Goal: Task Accomplishment & Management: Manage account settings

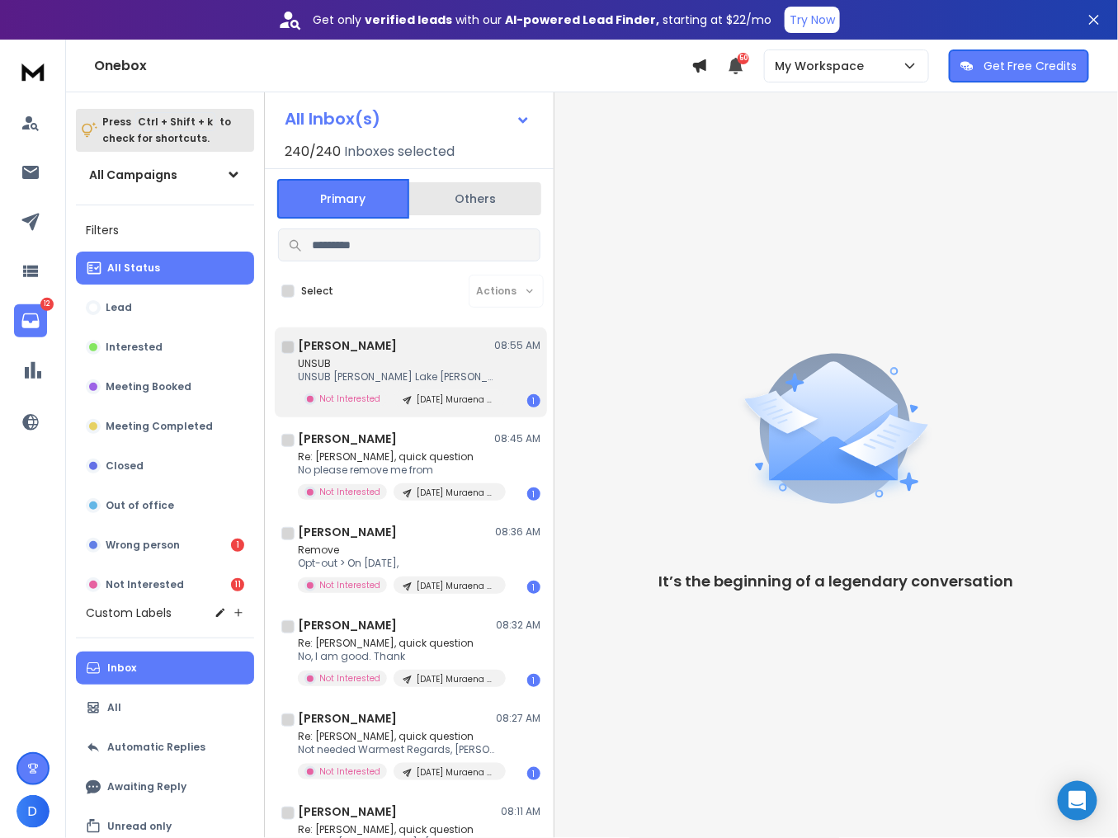
click at [442, 366] on p "UNSUB" at bounding box center [397, 363] width 198 height 13
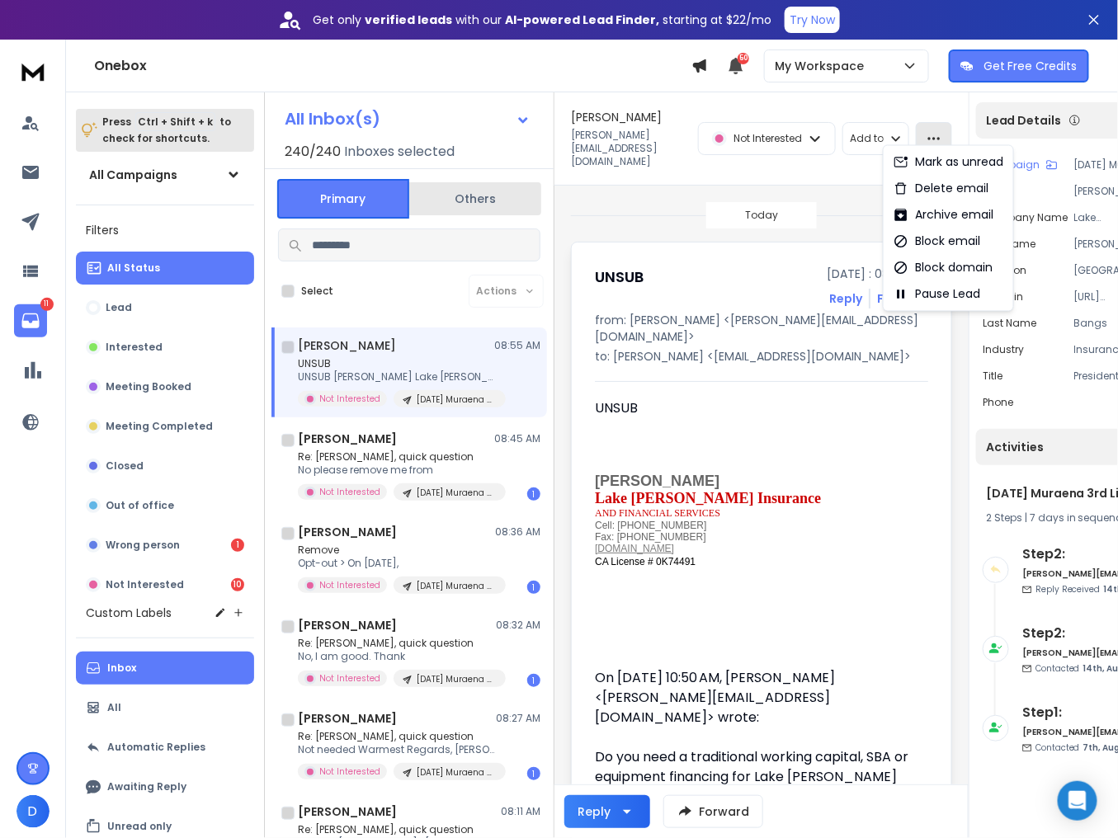
click at [941, 131] on icon "button" at bounding box center [934, 138] width 15 height 15
click at [947, 238] on div "Block email" at bounding box center [937, 242] width 87 height 17
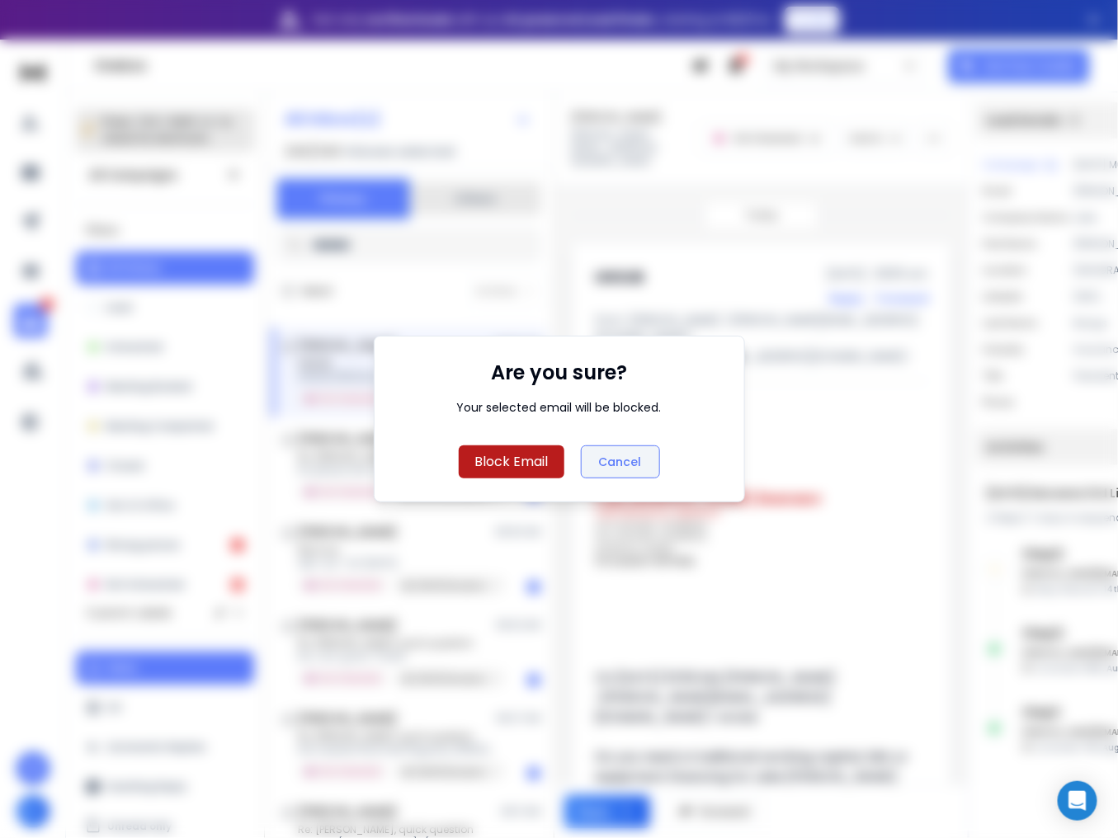
click at [525, 462] on button "Block Email" at bounding box center [512, 462] width 106 height 33
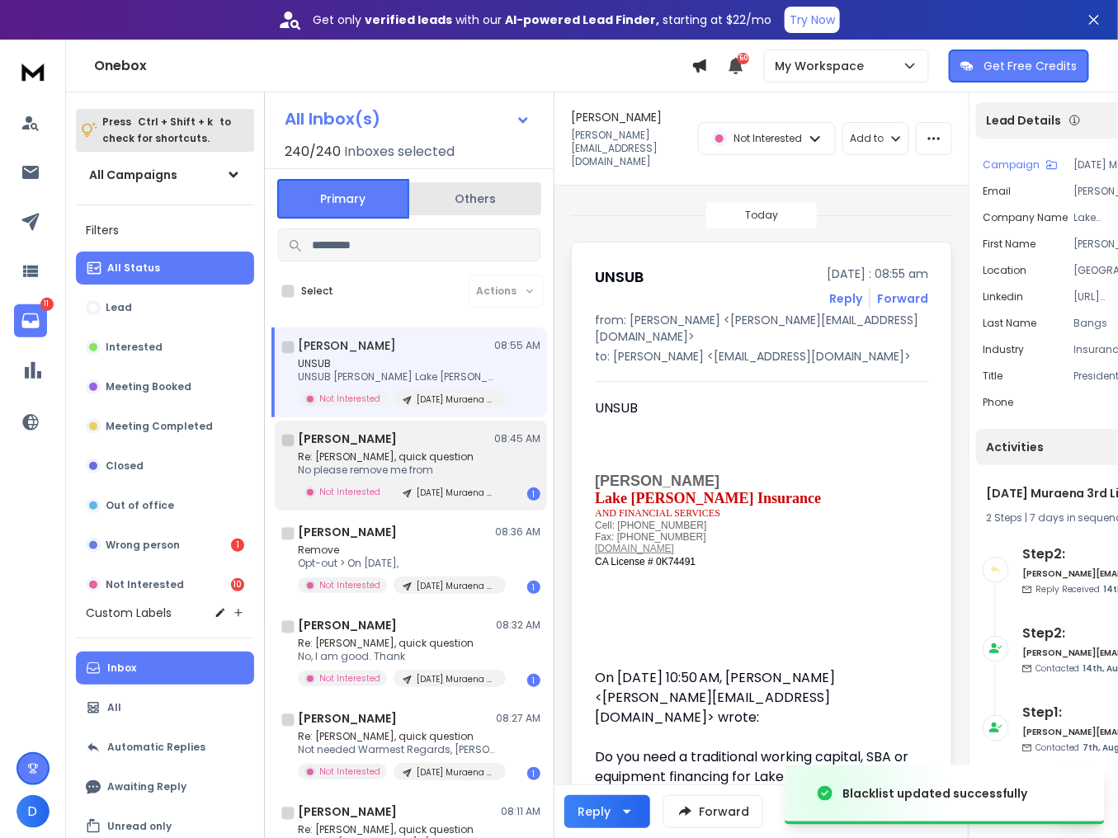
click at [432, 451] on p "Re: [PERSON_NAME], quick question" at bounding box center [397, 457] width 198 height 13
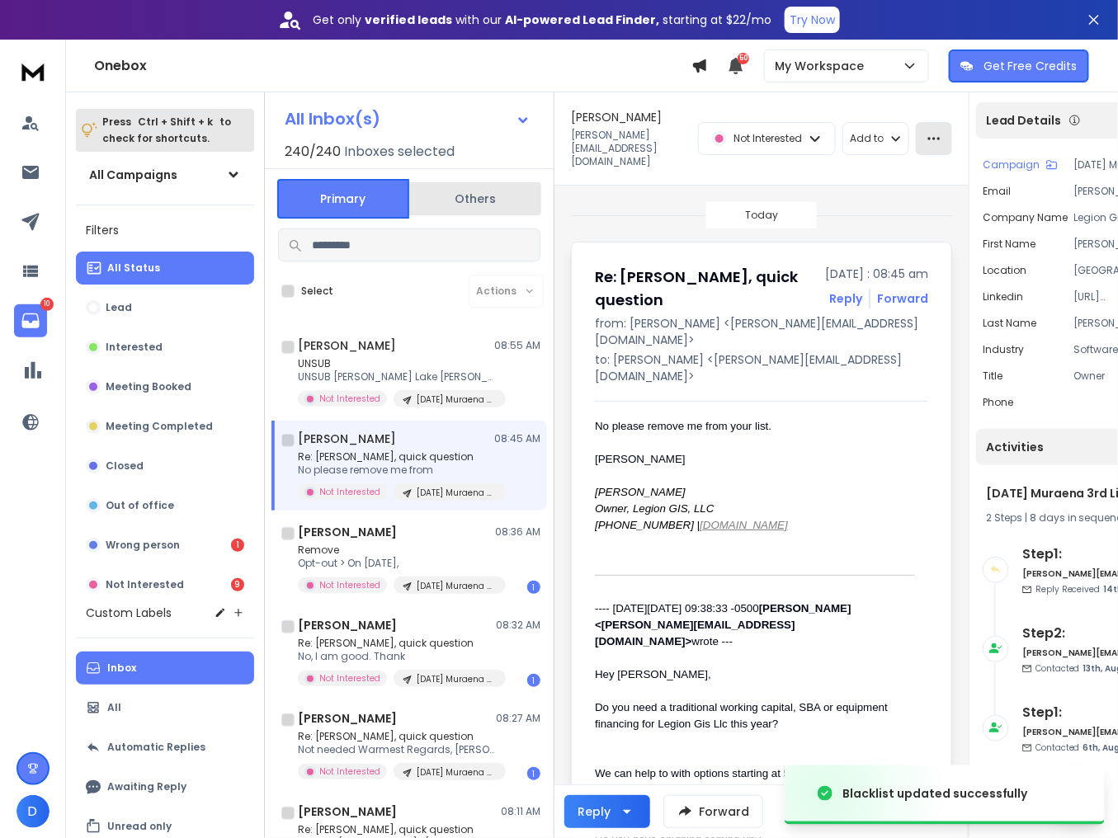
click at [941, 131] on icon "button" at bounding box center [934, 138] width 15 height 15
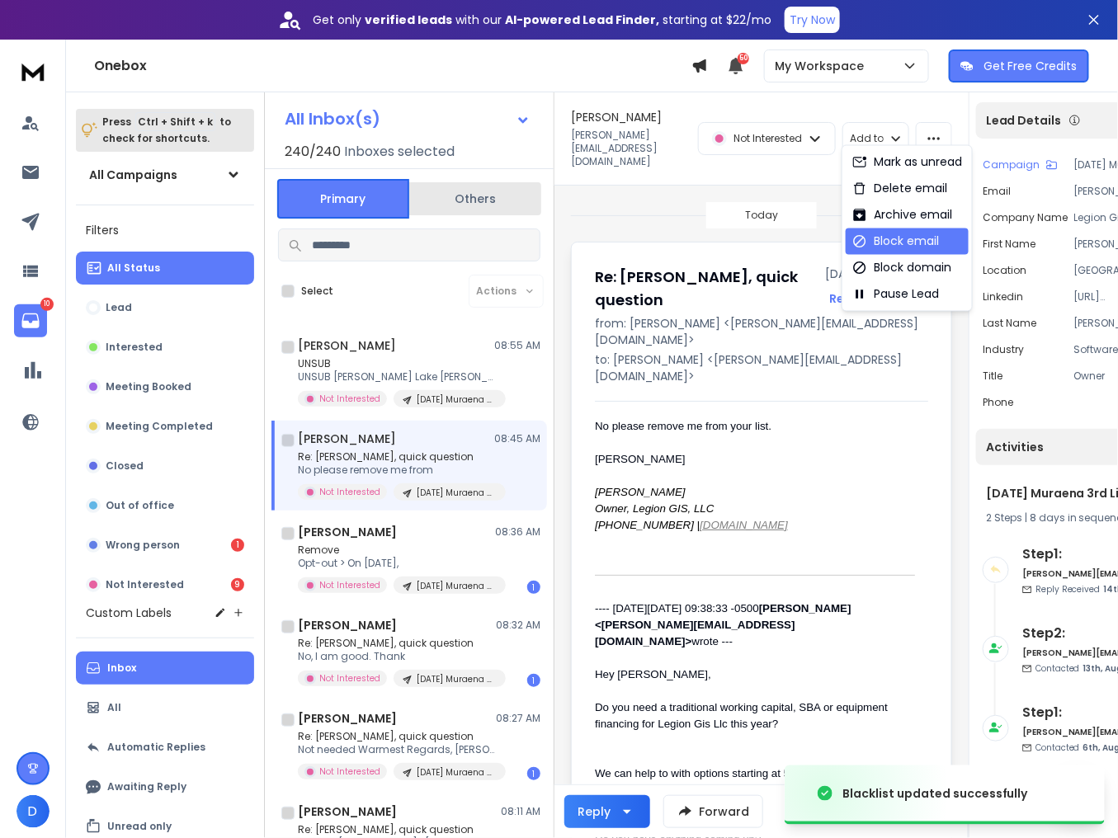
click at [908, 237] on div "Block email" at bounding box center [895, 242] width 87 height 17
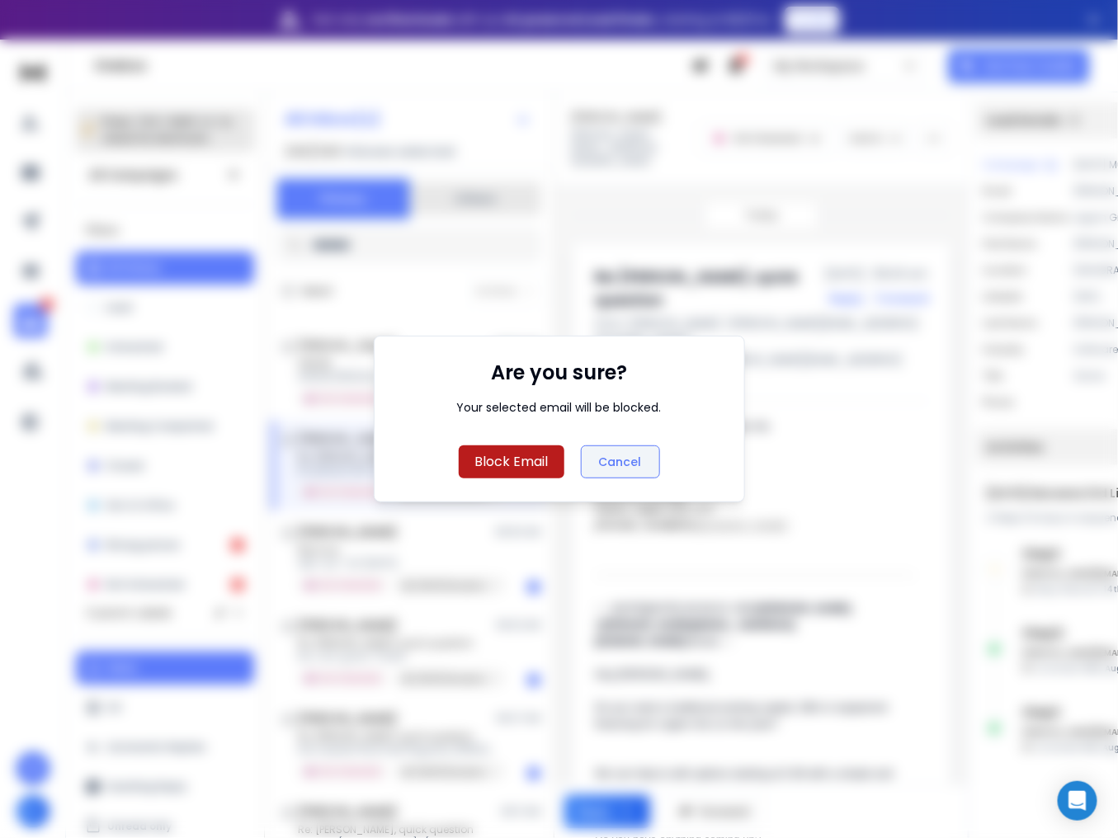
click at [535, 460] on button "Block Email" at bounding box center [512, 462] width 106 height 33
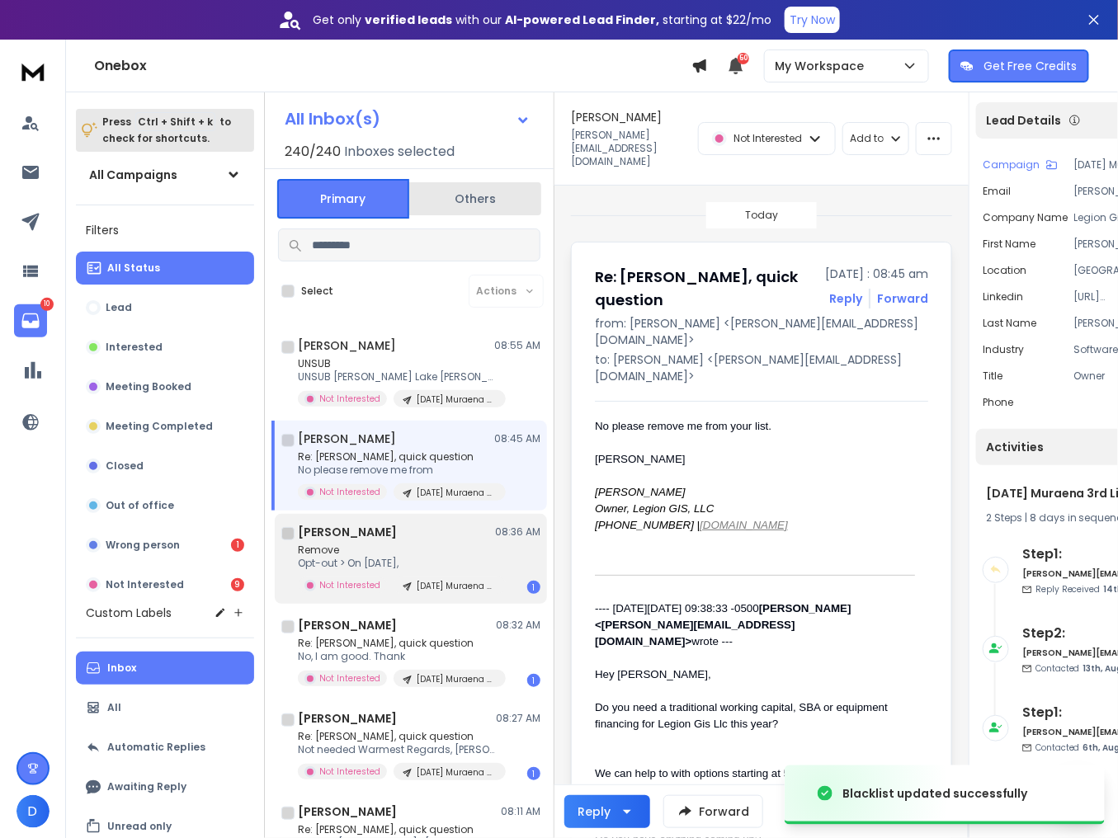
click at [427, 545] on p "Remove" at bounding box center [397, 550] width 198 height 13
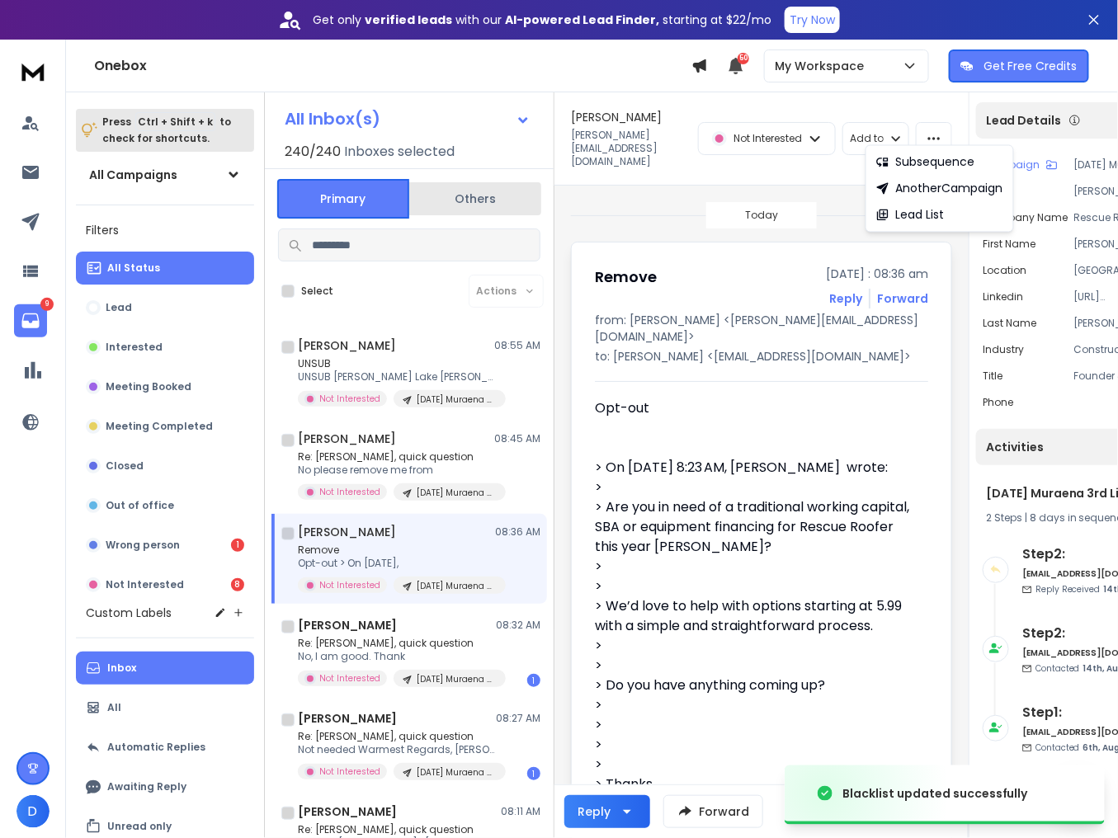
click at [908, 124] on div "Add to" at bounding box center [875, 138] width 65 height 31
click at [941, 131] on icon "button" at bounding box center [934, 138] width 15 height 15
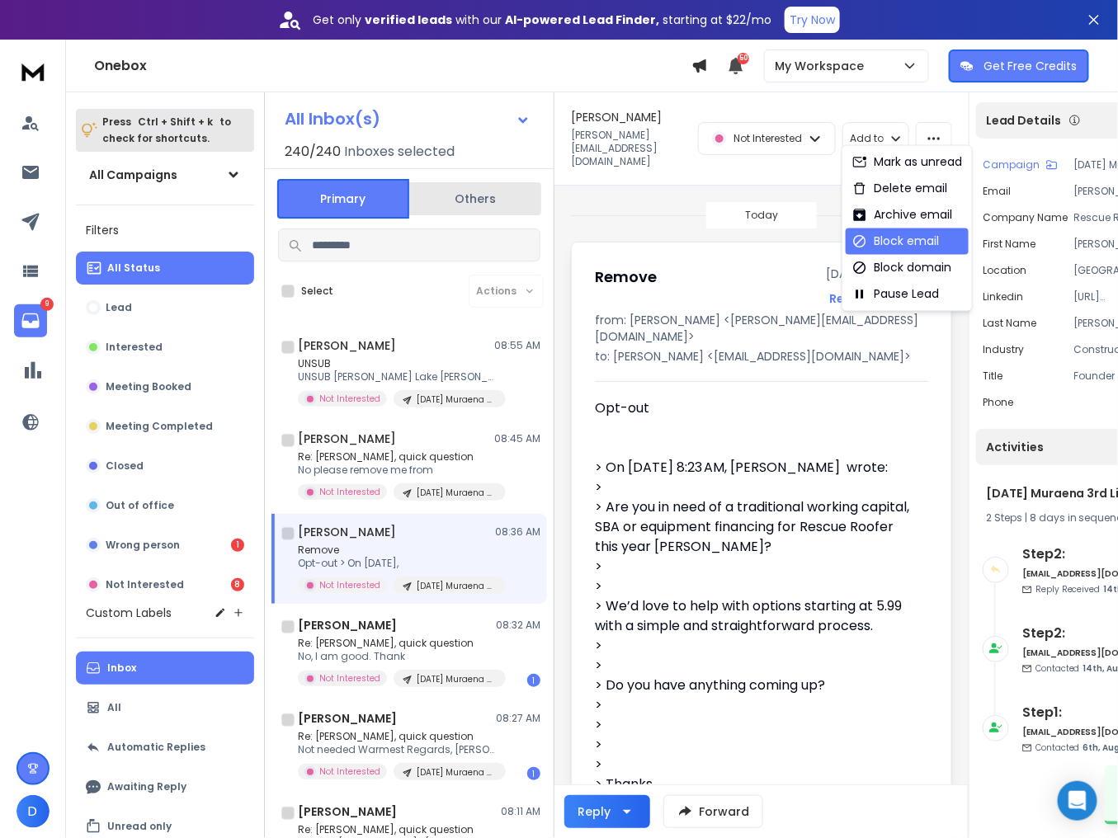
click at [914, 238] on div "Block email" at bounding box center [895, 242] width 87 height 17
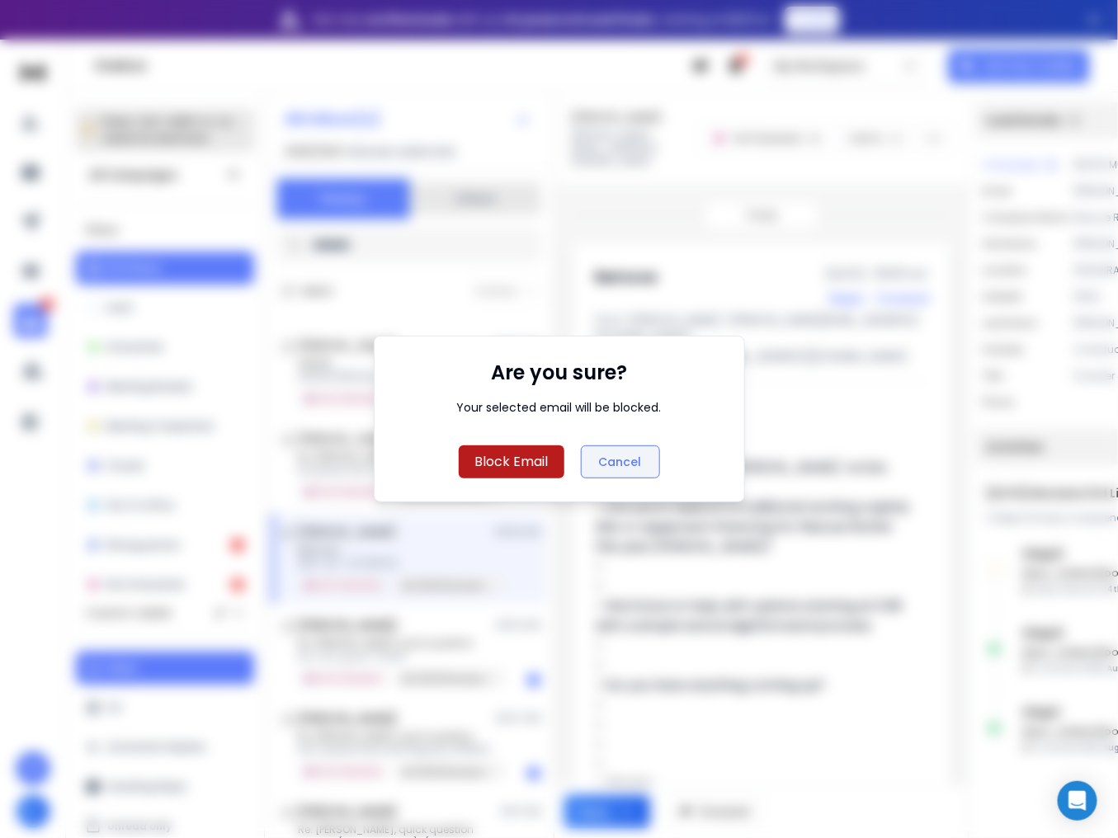
click at [509, 454] on button "Block Email" at bounding box center [512, 462] width 106 height 33
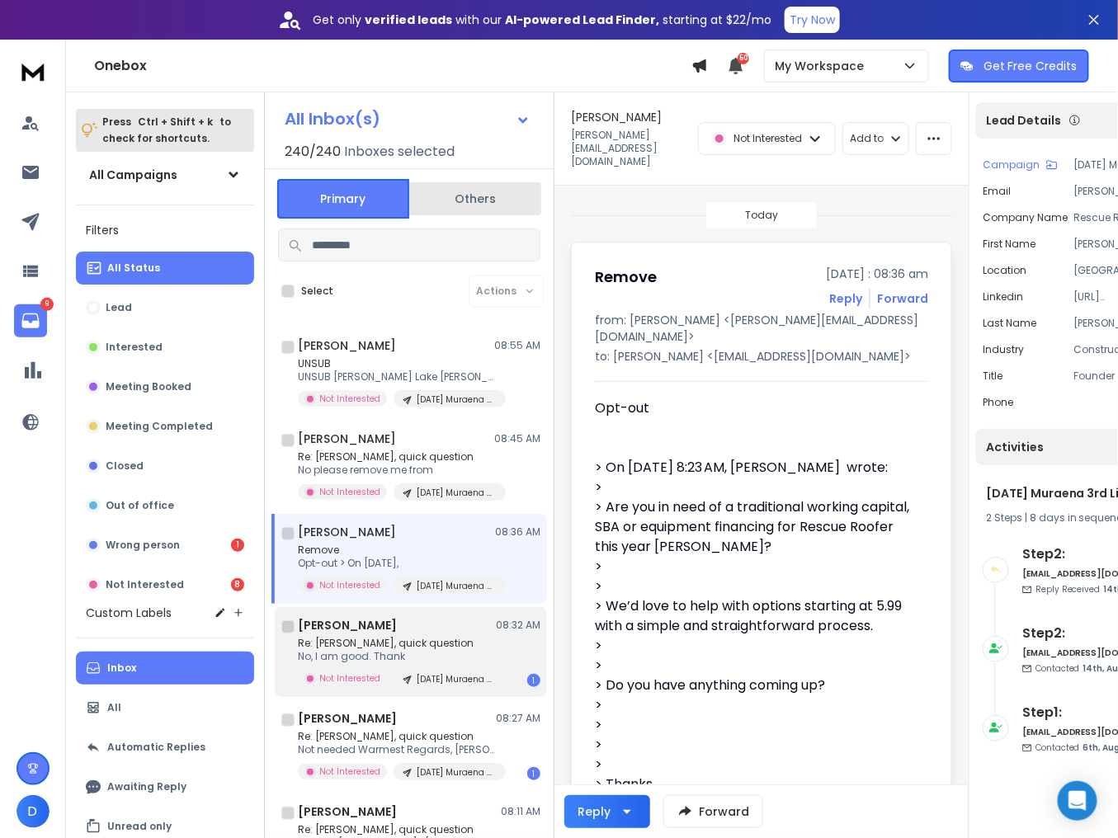
click at [386, 646] on p "Re: [PERSON_NAME], quick question" at bounding box center [397, 643] width 198 height 13
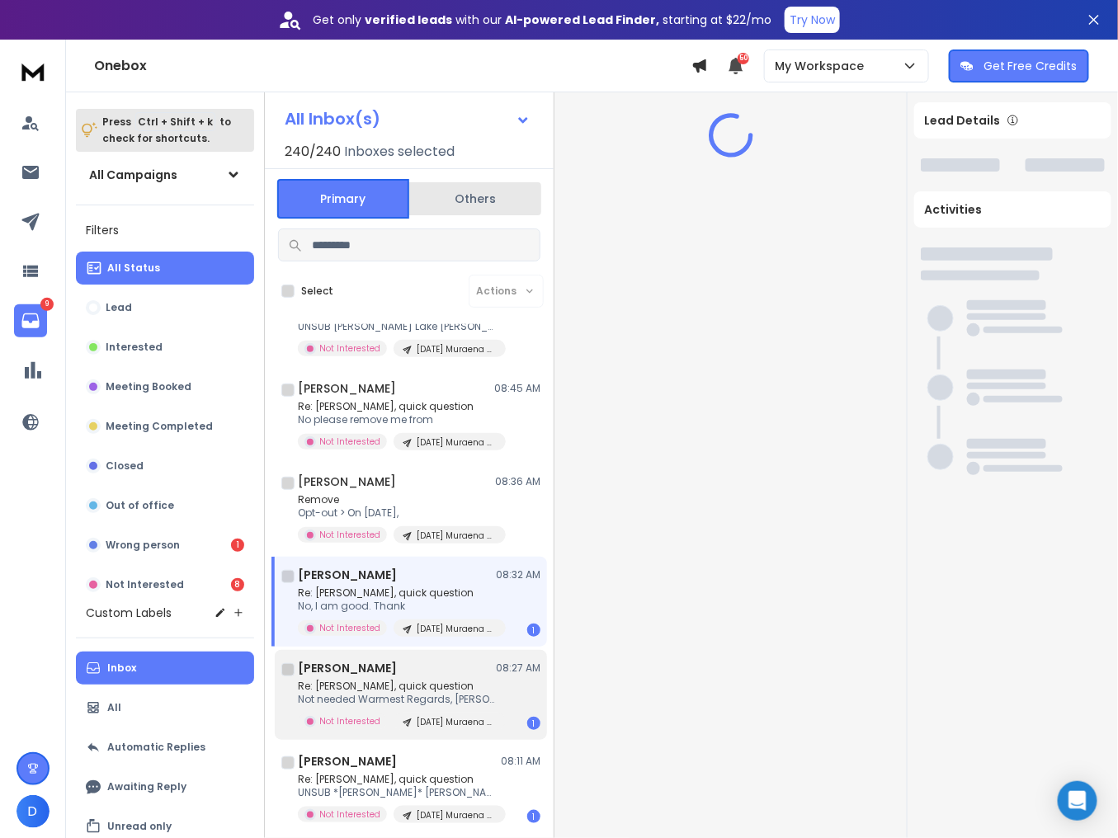
scroll to position [92, 0]
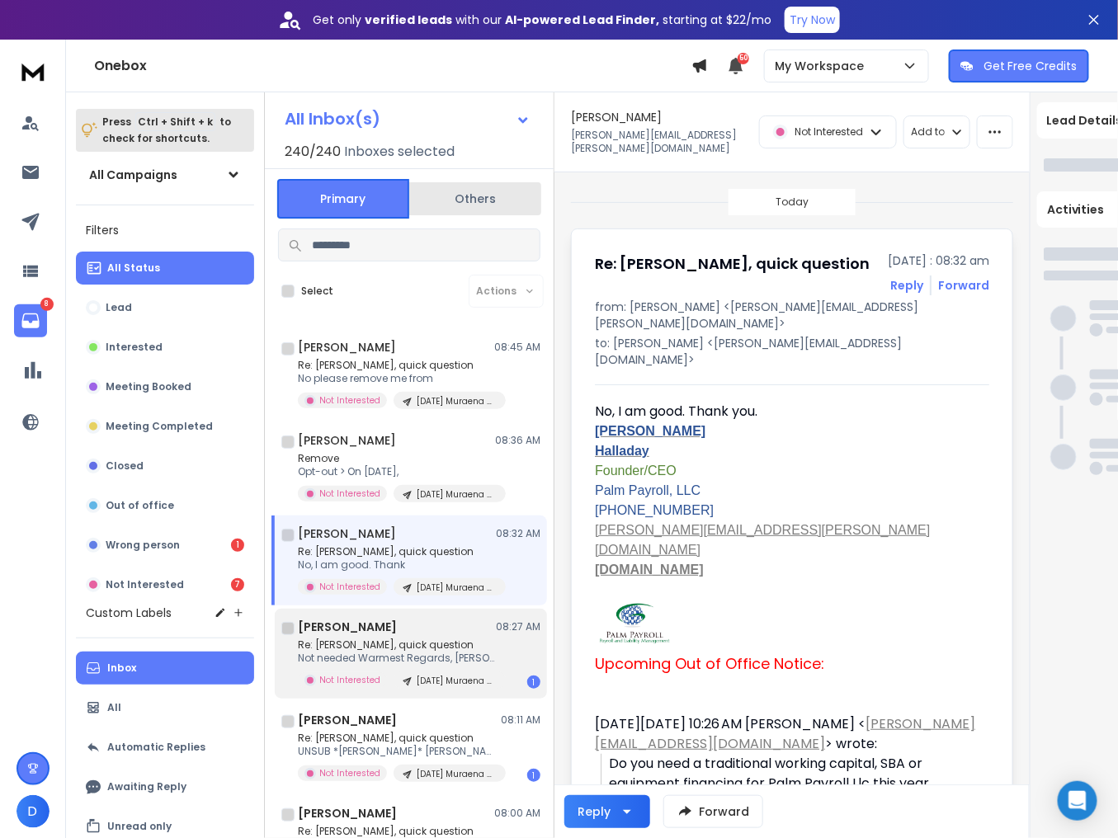
click at [407, 645] on p "Re: [PERSON_NAME], quick question" at bounding box center [397, 645] width 198 height 13
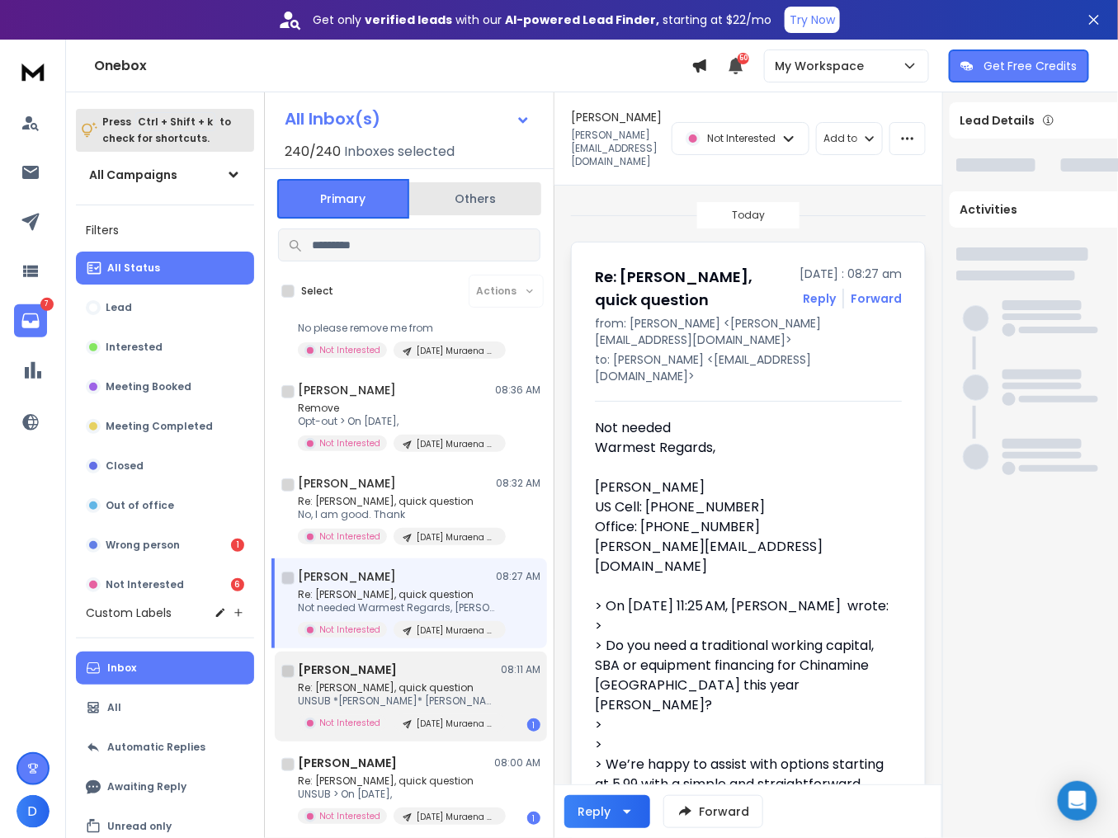
scroll to position [183, 0]
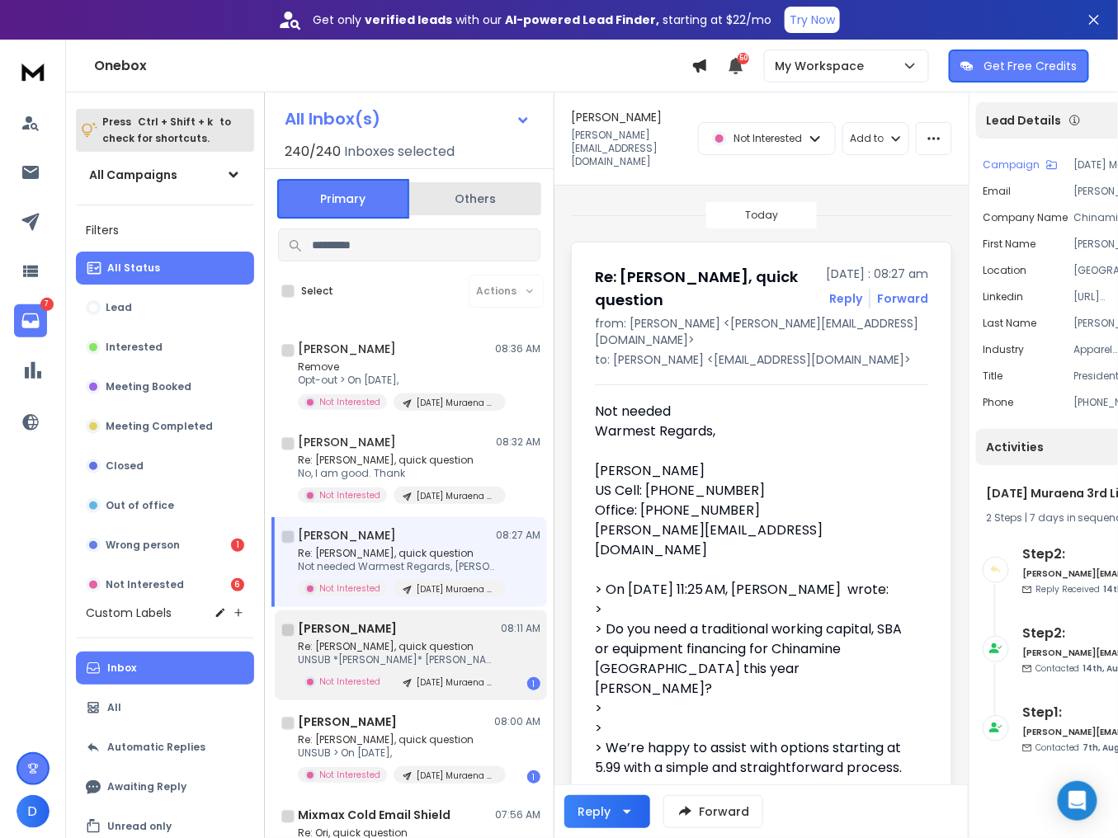
click at [448, 636] on div "Maureen Russakoff 08:11 AM" at bounding box center [419, 628] width 243 height 17
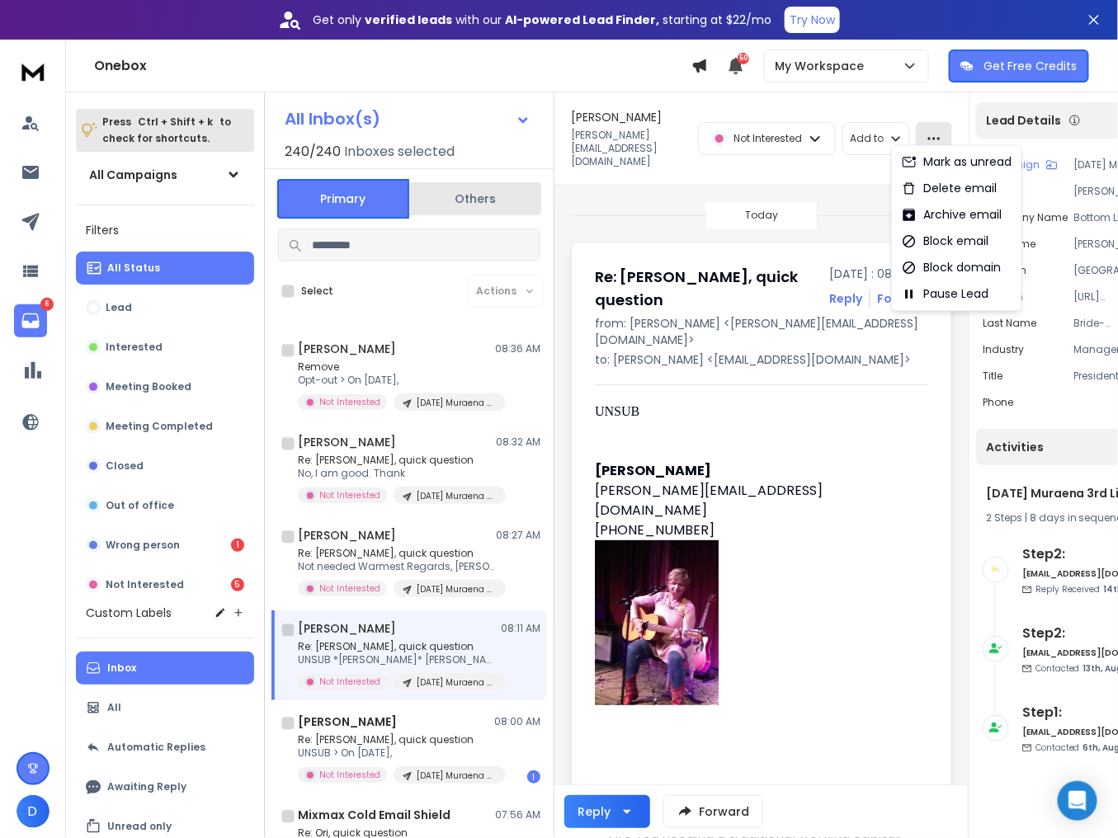
click at [941, 131] on icon "button" at bounding box center [934, 138] width 15 height 15
click at [965, 235] on div "Block email" at bounding box center [945, 242] width 87 height 17
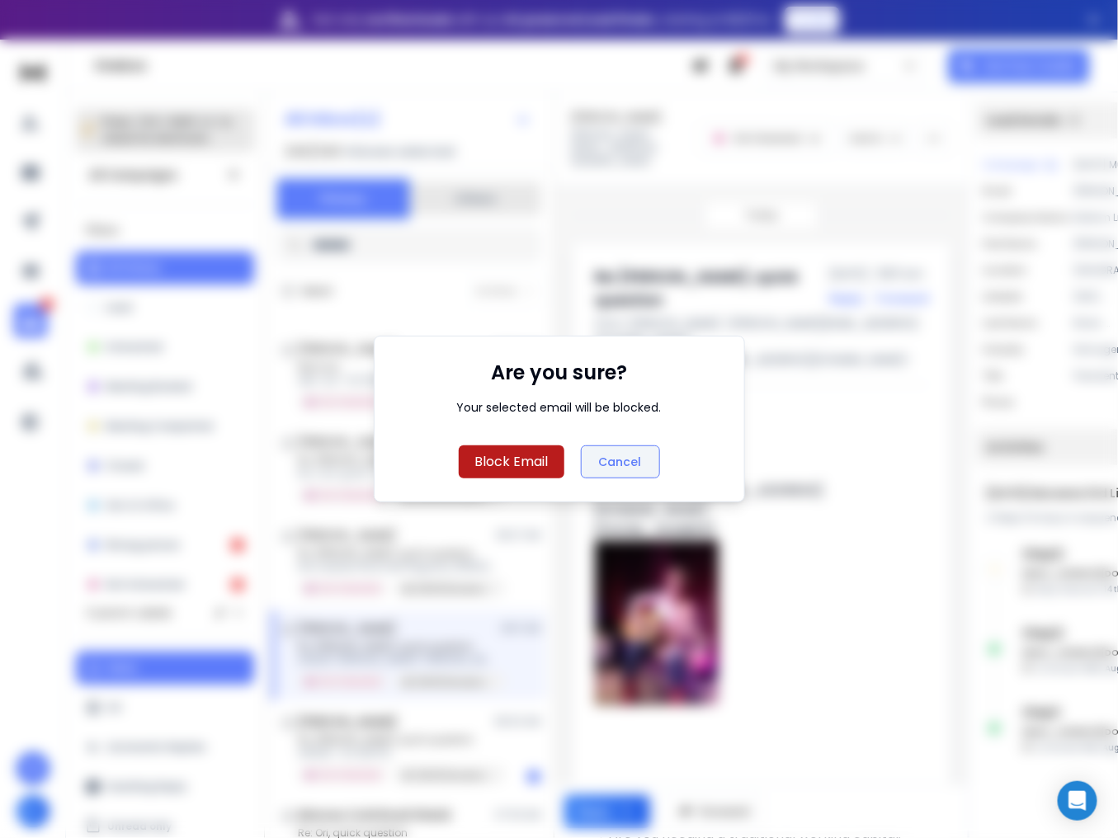
click at [512, 454] on button "Block Email" at bounding box center [512, 462] width 106 height 33
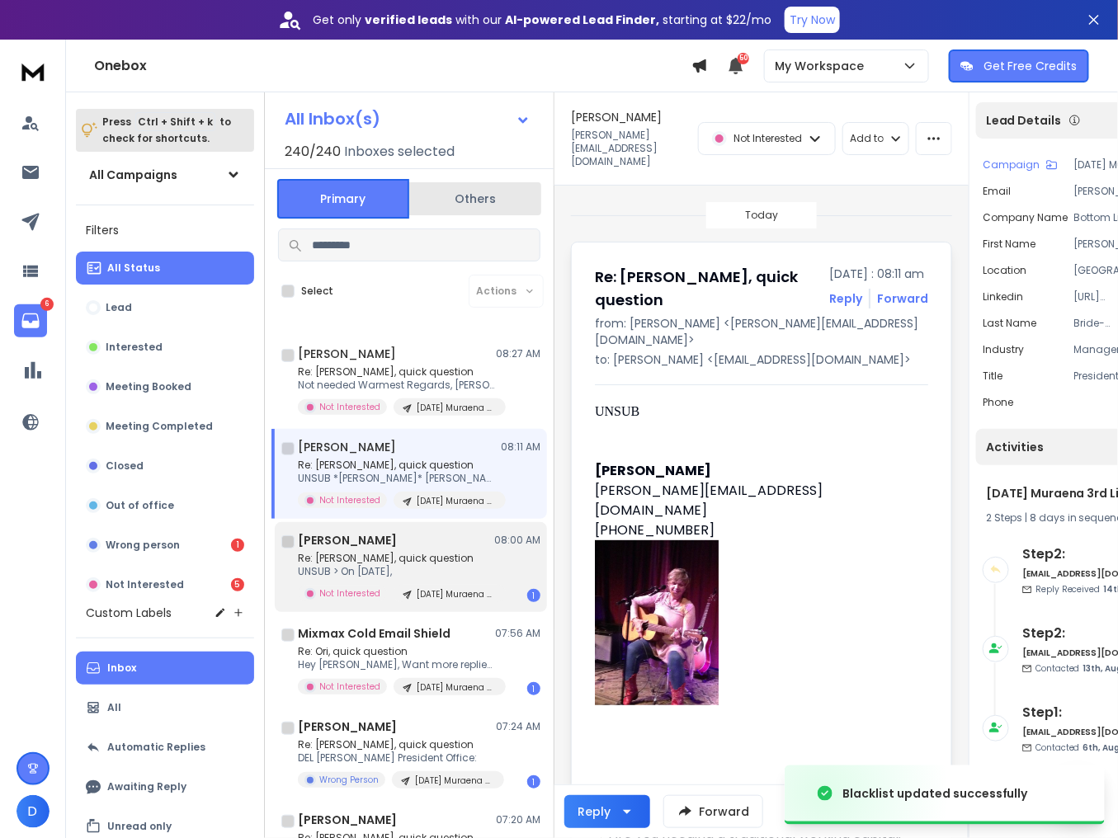
scroll to position [366, 0]
click at [421, 555] on p "Re: [PERSON_NAME], quick question" at bounding box center [397, 556] width 198 height 13
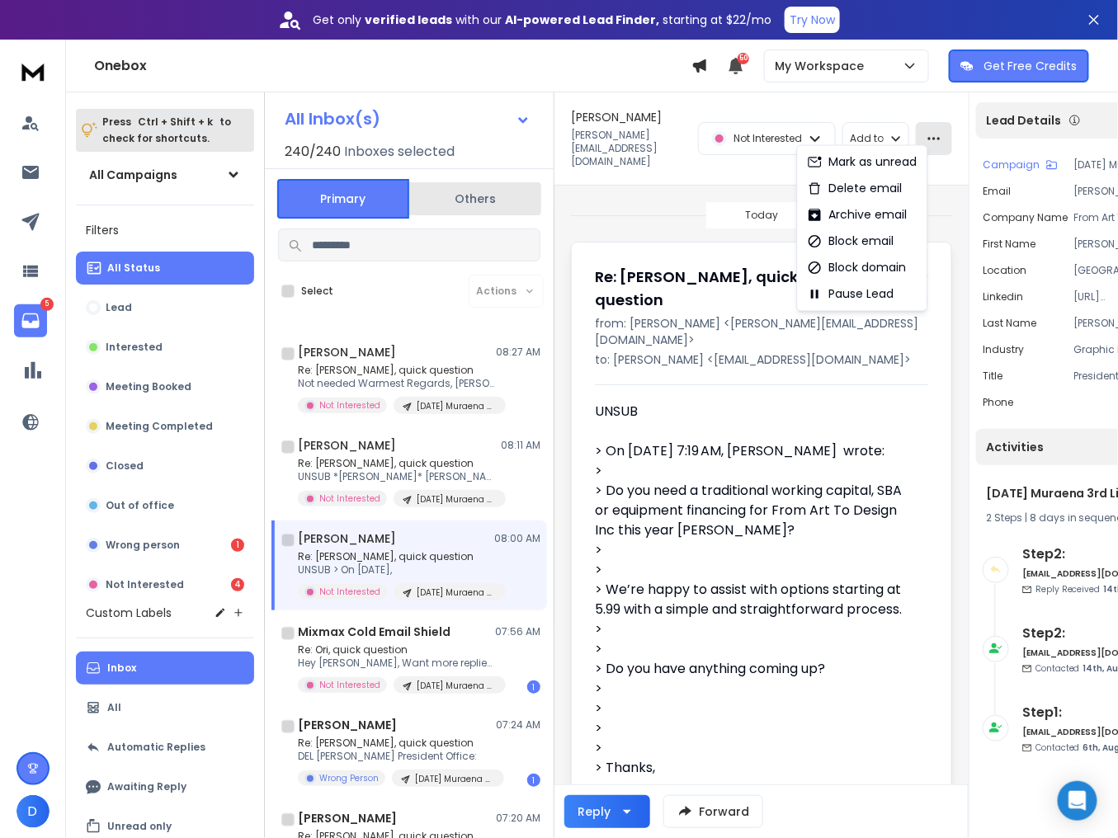
click at [920, 133] on button "button" at bounding box center [934, 138] width 36 height 33
click at [871, 243] on div "Block email" at bounding box center [851, 242] width 87 height 17
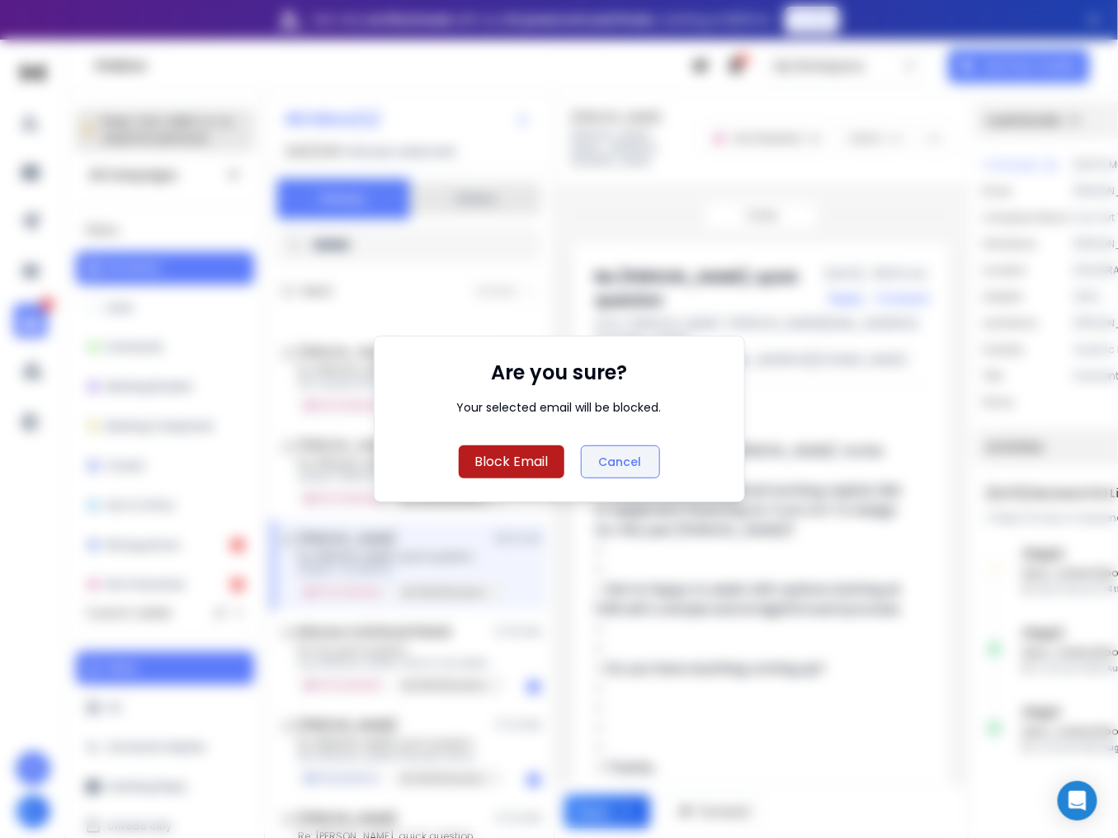
click at [534, 458] on button "Block Email" at bounding box center [512, 462] width 106 height 33
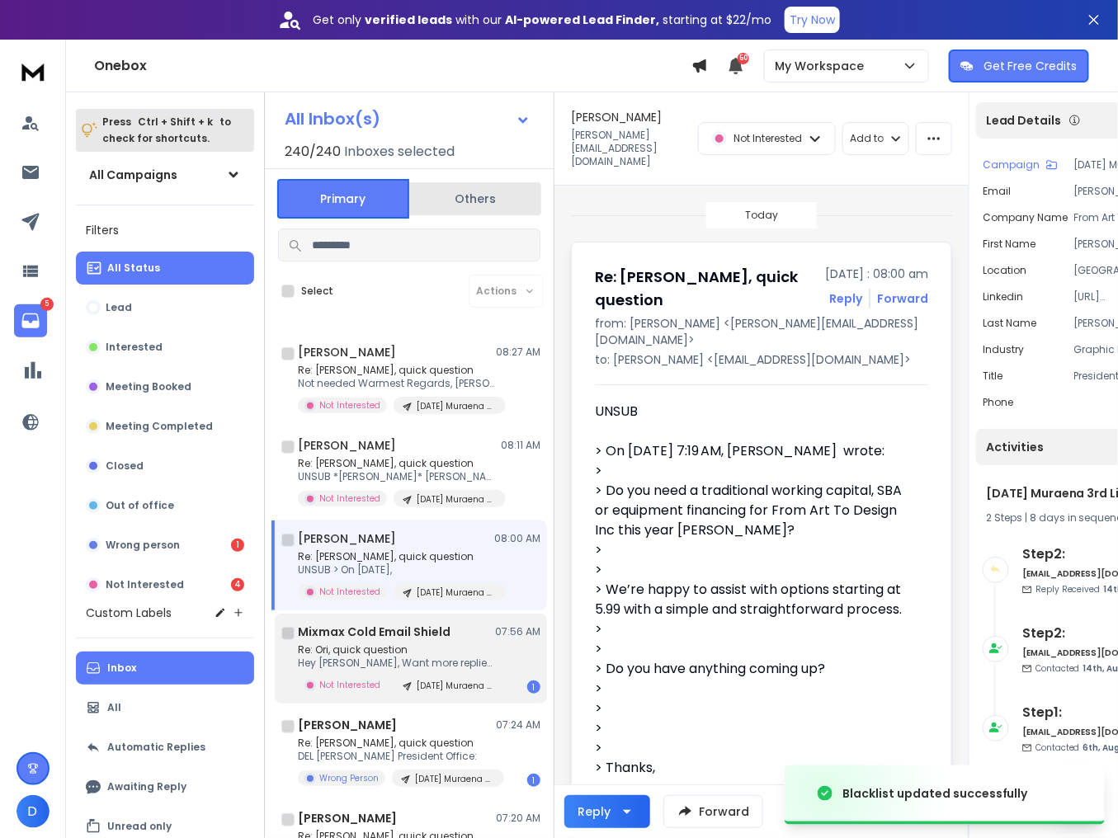
click at [457, 645] on p "Re: Ori, quick question" at bounding box center [397, 650] width 198 height 13
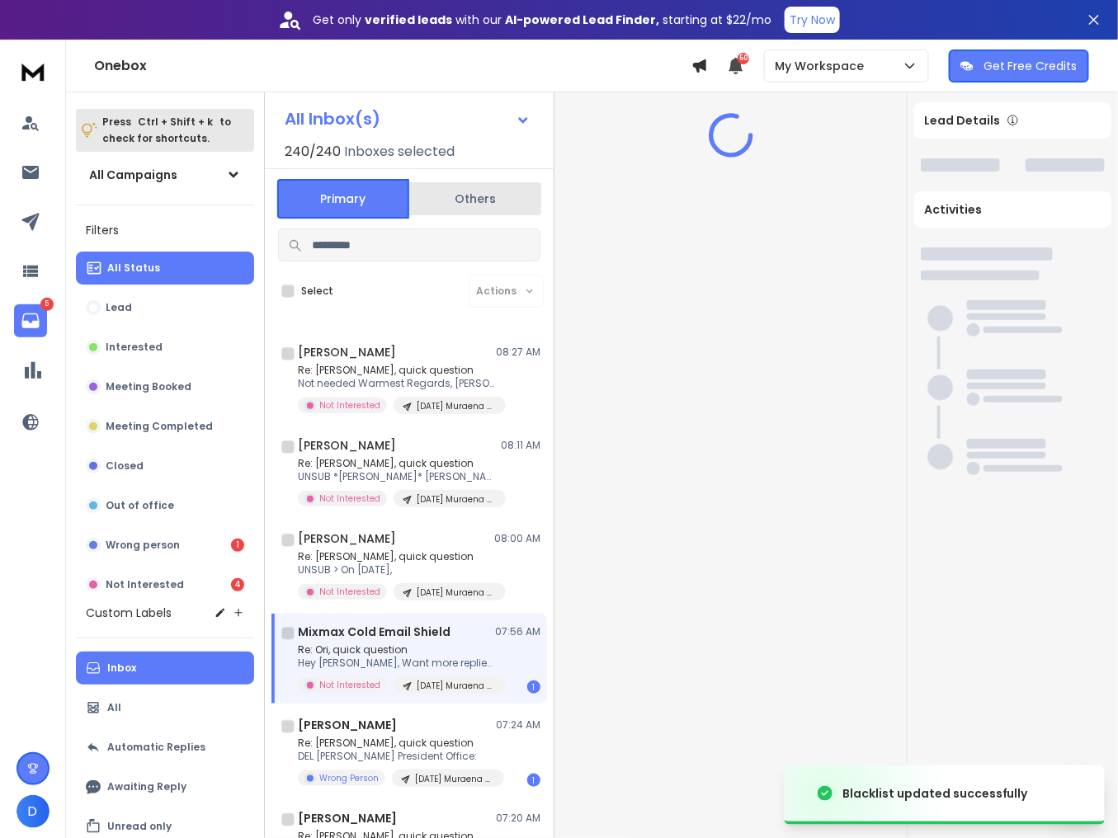
scroll to position [458, 0]
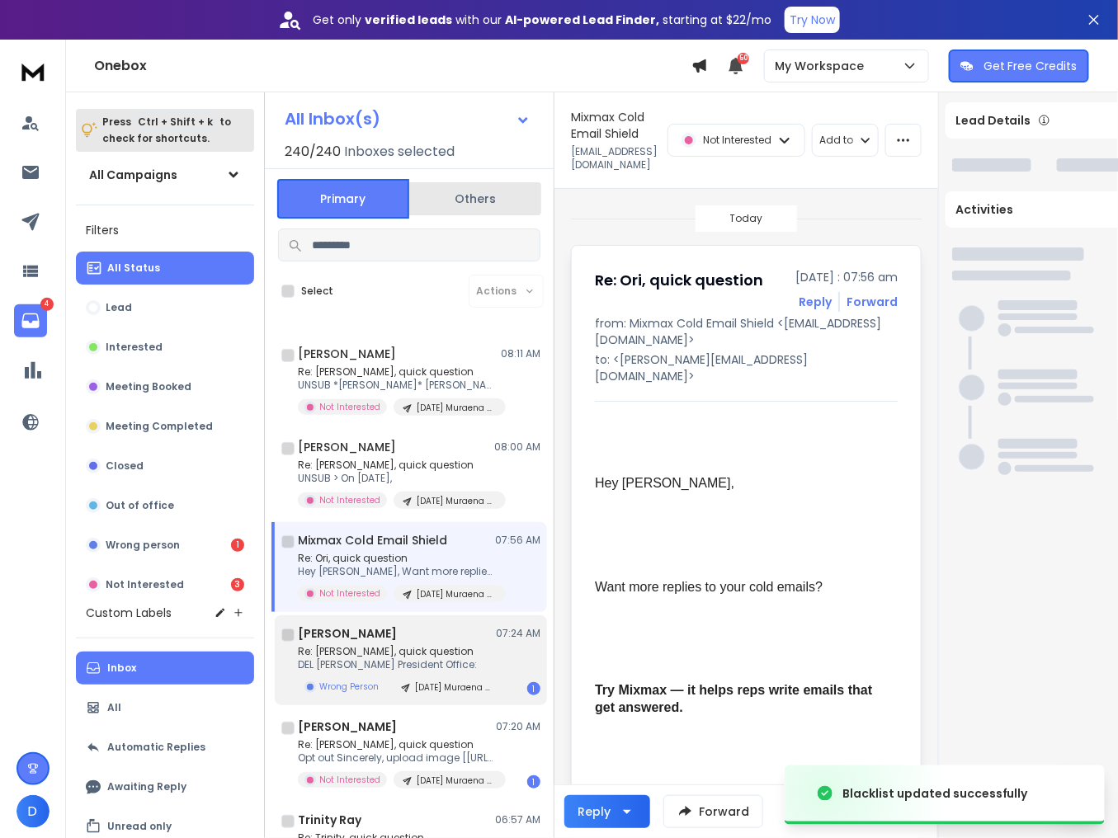
click at [449, 638] on div "Ryan Hoveland 07:24 AM" at bounding box center [419, 633] width 243 height 17
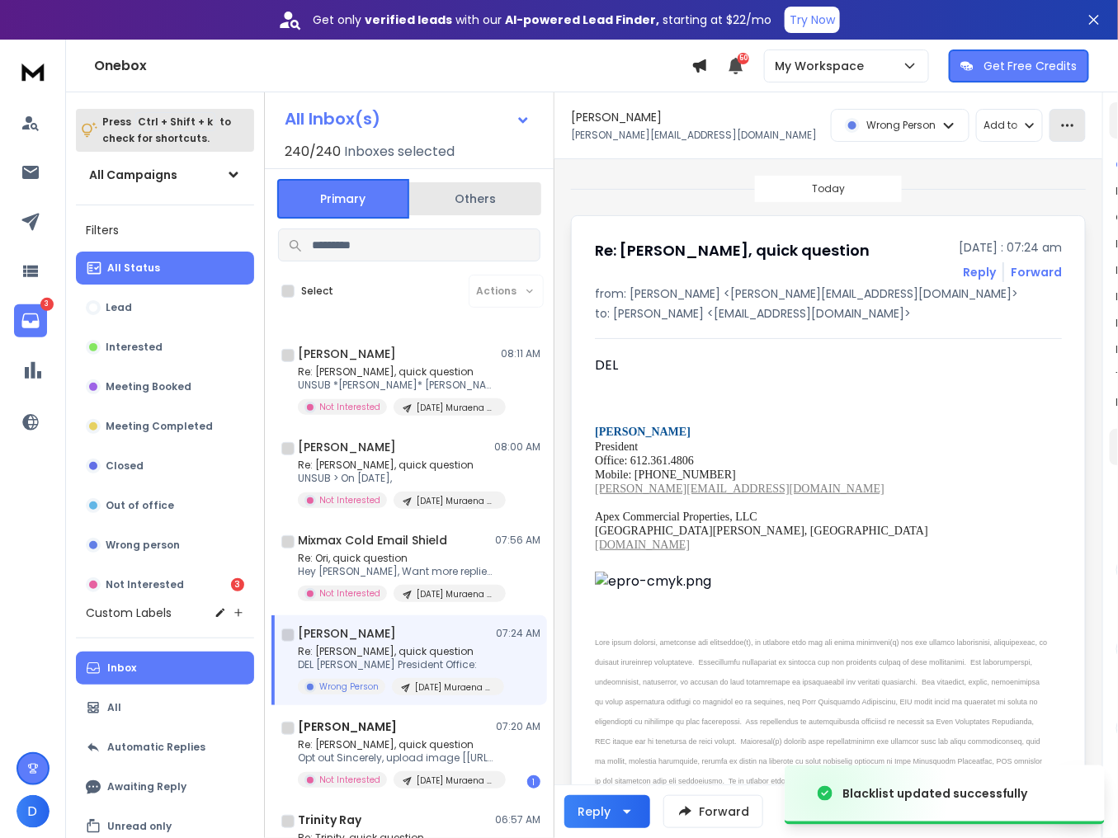
click at [1060, 121] on icon "button" at bounding box center [1067, 125] width 15 height 15
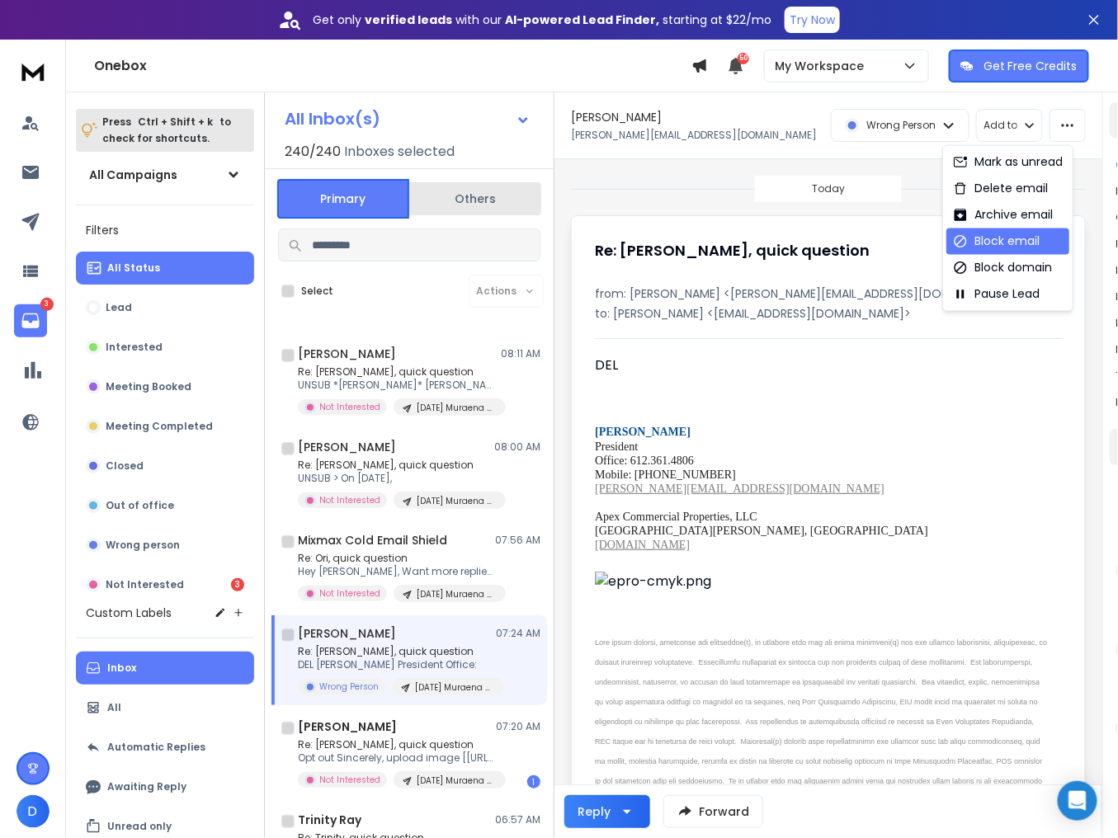
click at [1005, 234] on div "Block email" at bounding box center [996, 242] width 87 height 17
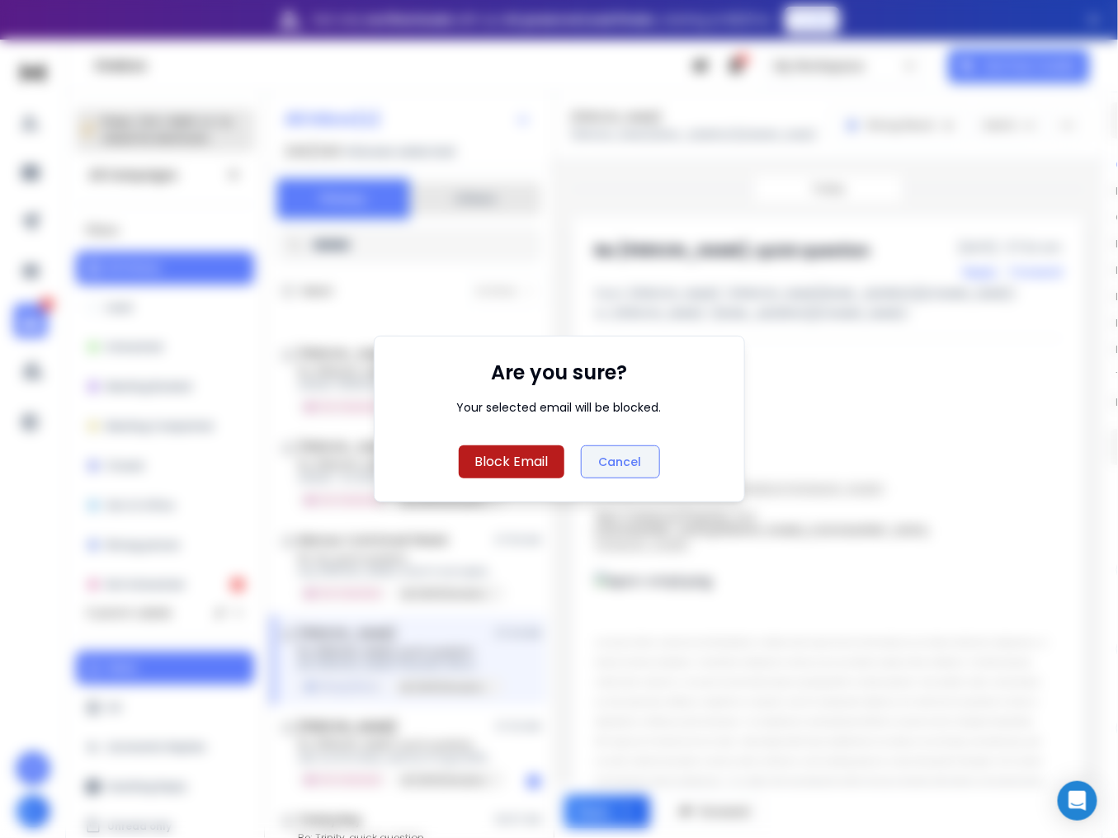
click at [532, 459] on button "Block Email" at bounding box center [512, 462] width 106 height 33
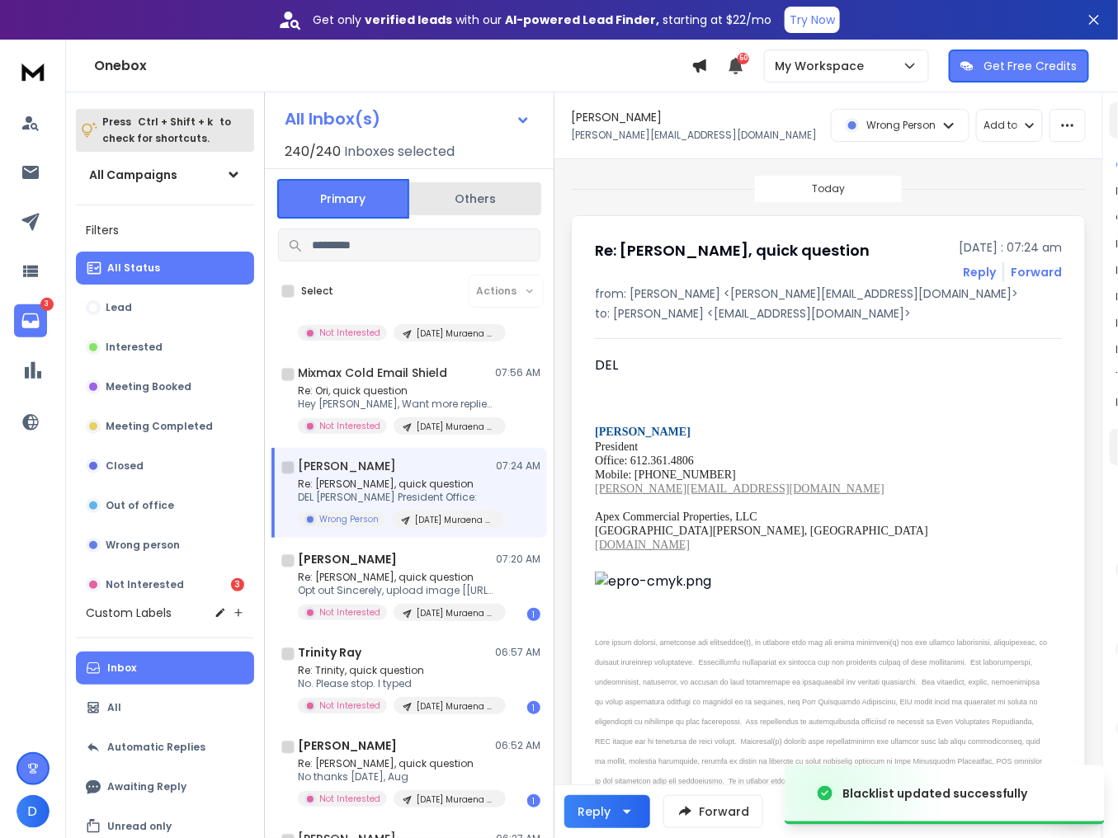
scroll to position [641, 0]
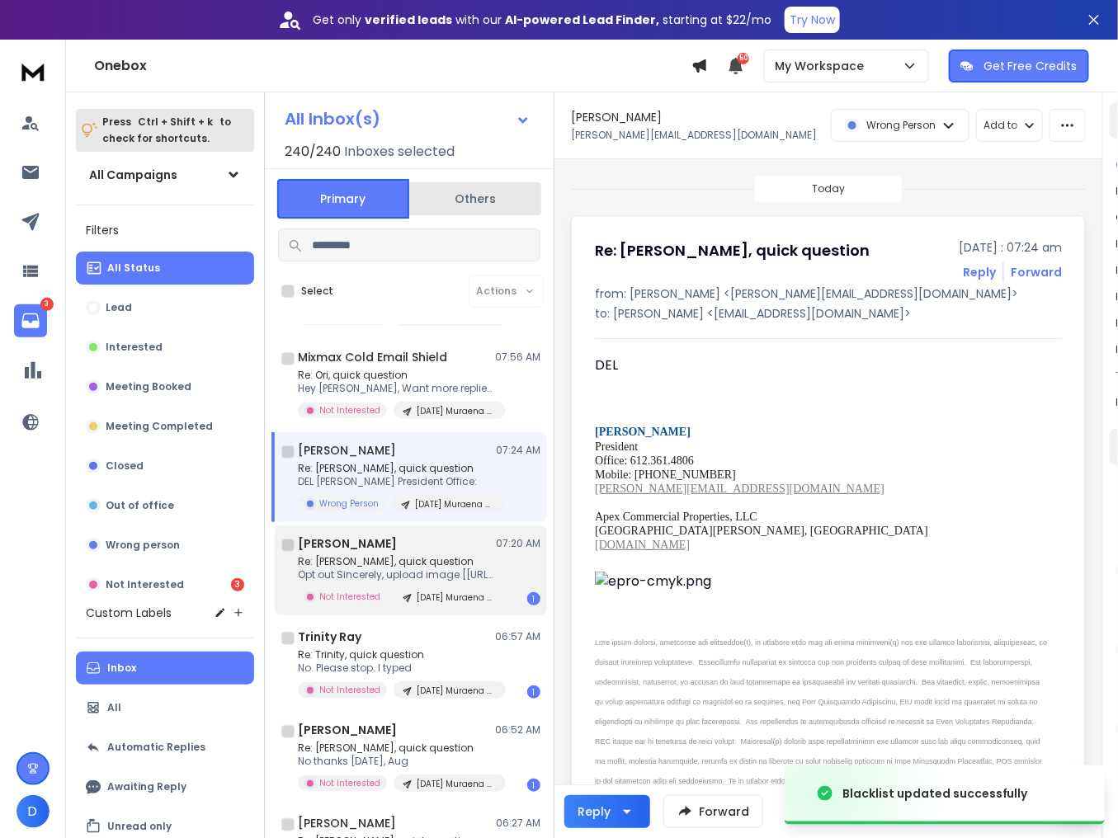
click at [383, 550] on div "William Parker 07:20 AM" at bounding box center [419, 544] width 243 height 17
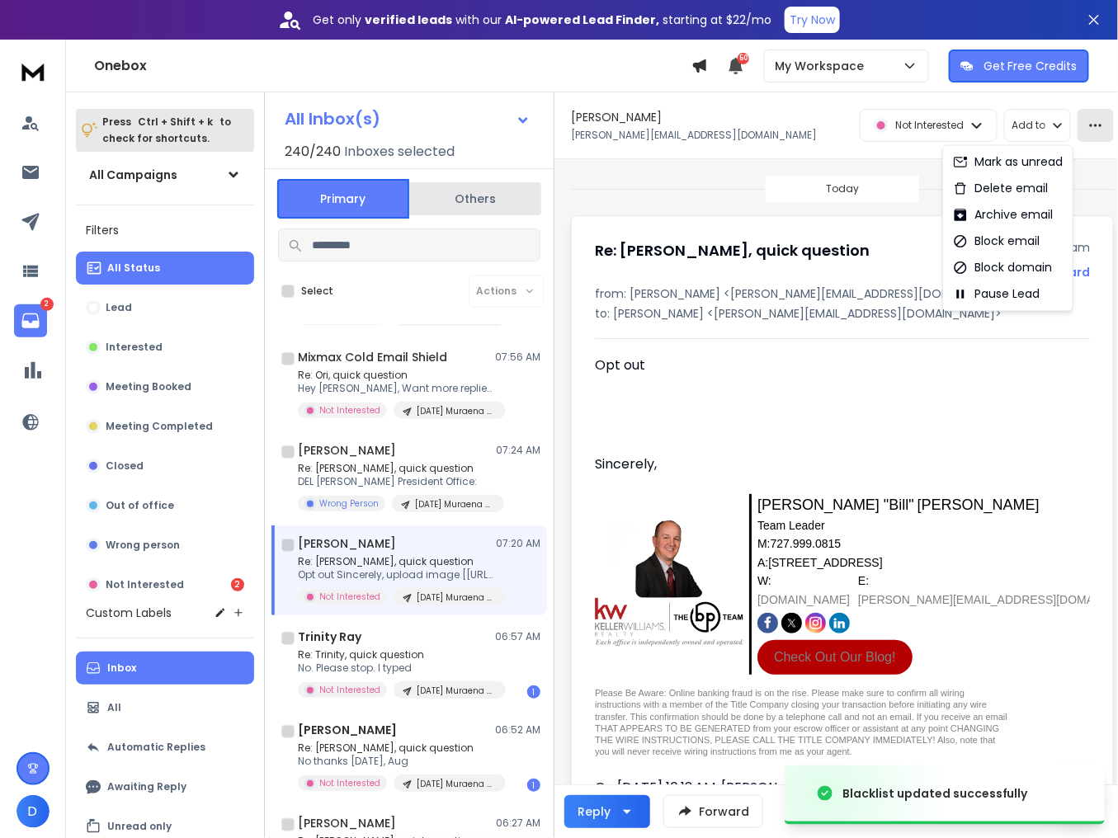
click at [1088, 120] on icon "button" at bounding box center [1095, 125] width 15 height 15
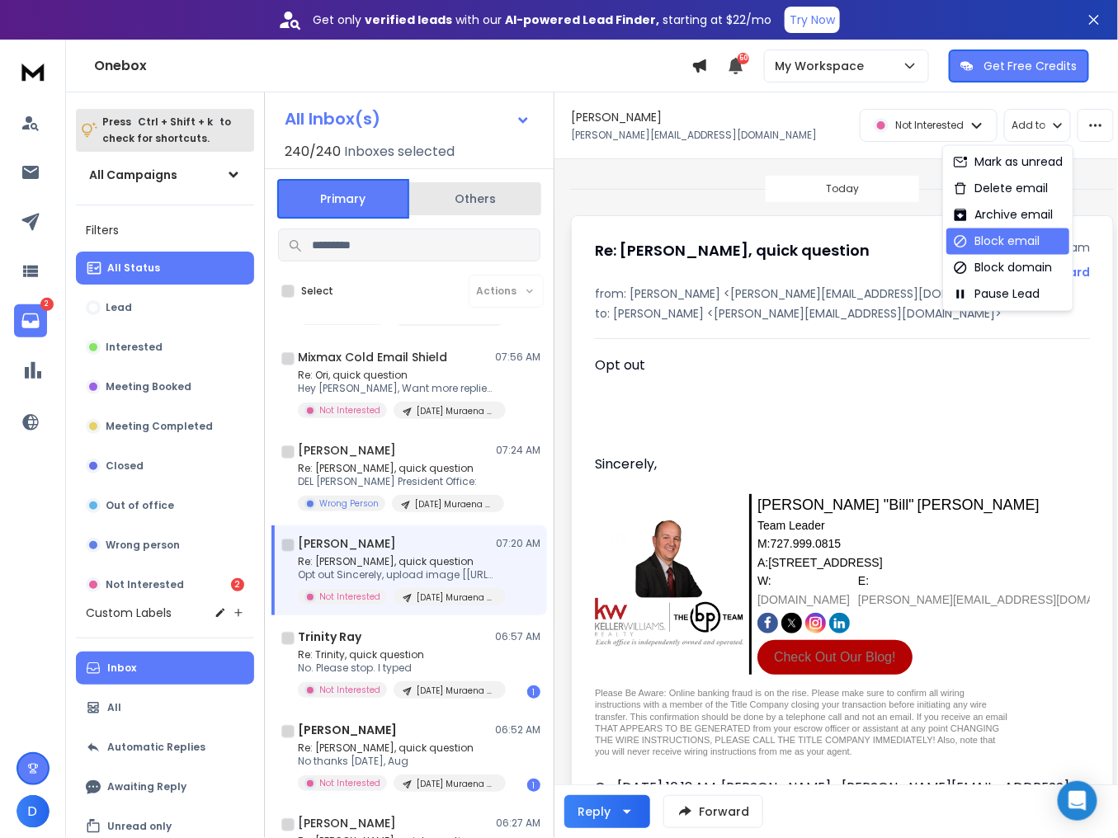
click at [993, 240] on div "Block email" at bounding box center [996, 242] width 87 height 17
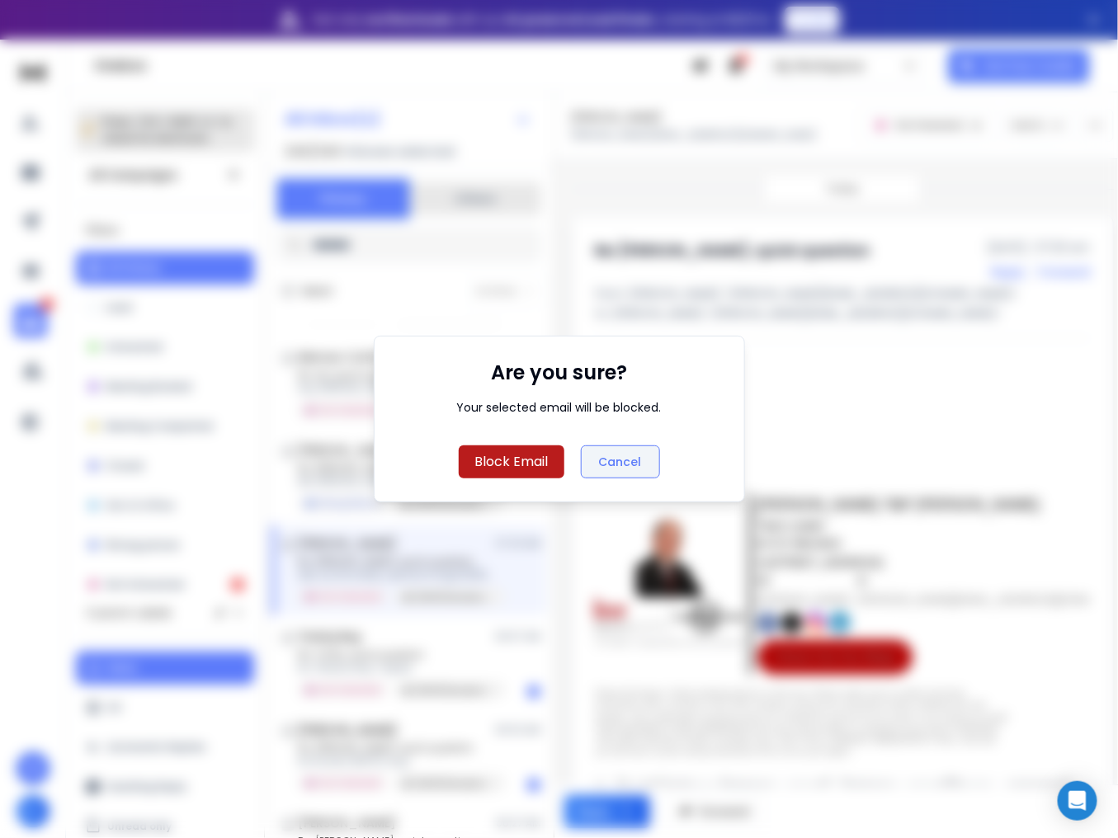
click at [496, 464] on button "Block Email" at bounding box center [512, 462] width 106 height 33
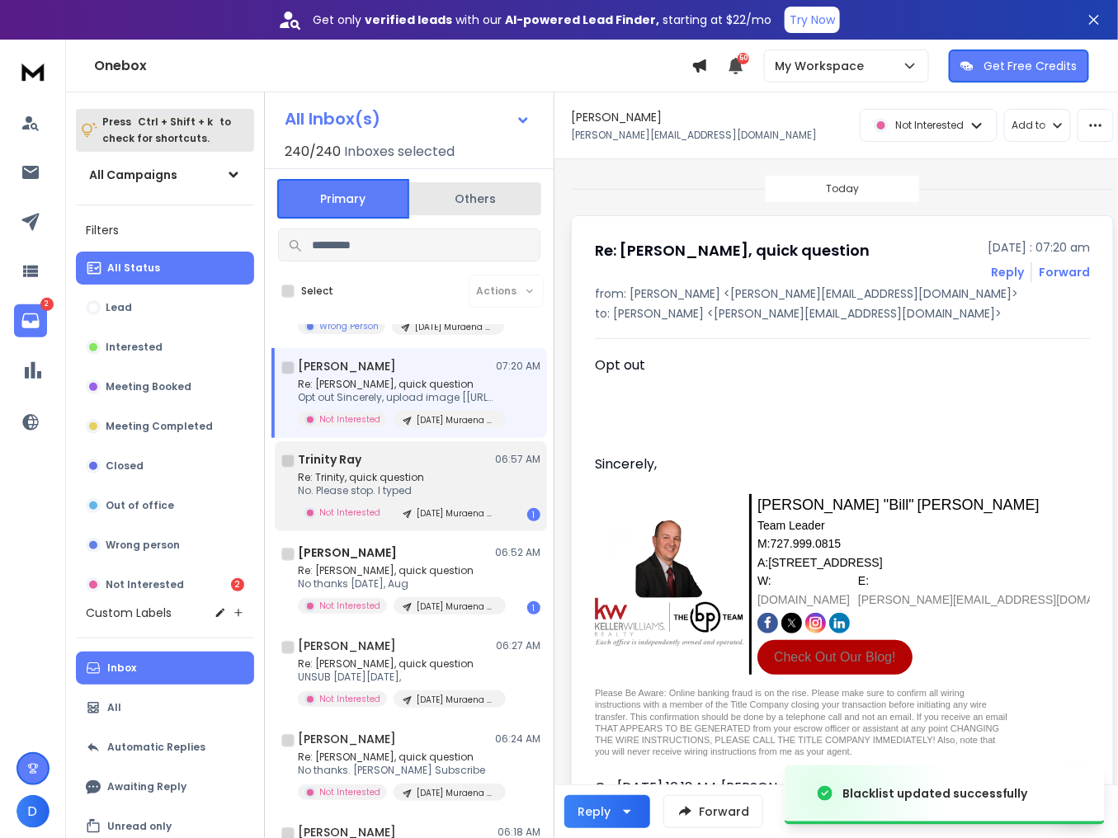
scroll to position [825, 0]
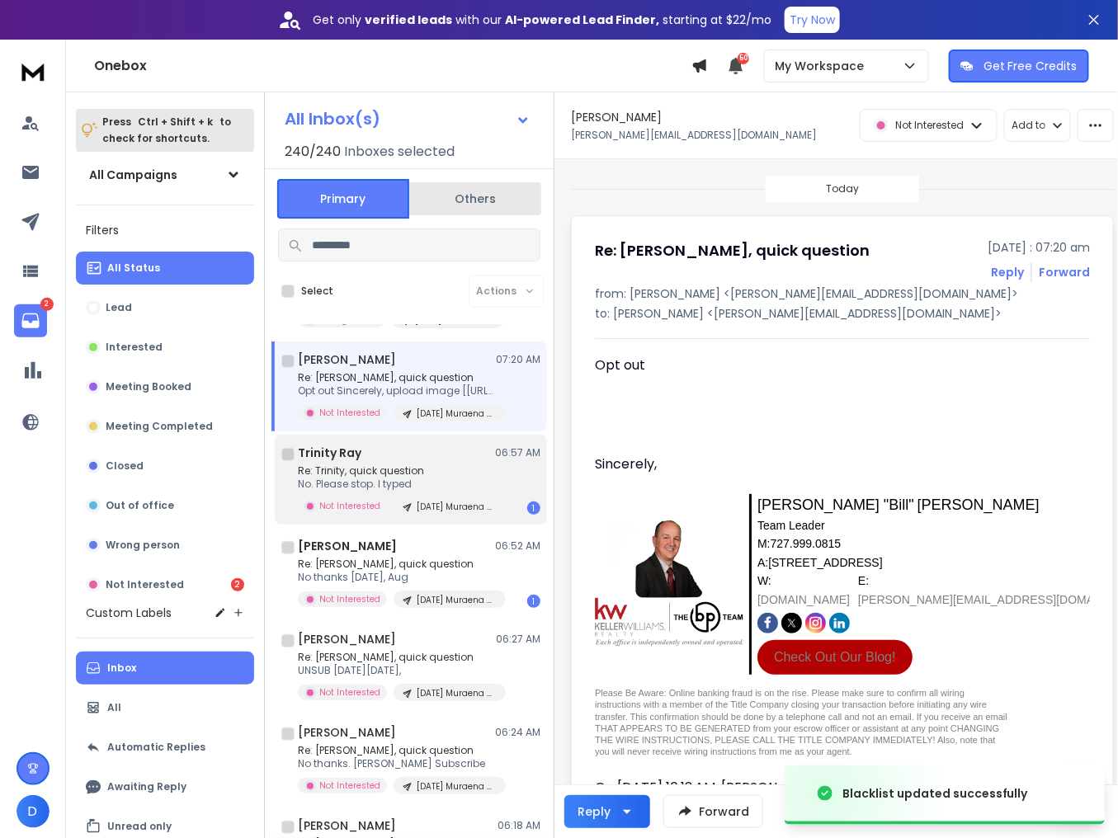
click at [432, 479] on p "No. Please stop. I typed" at bounding box center [397, 484] width 198 height 13
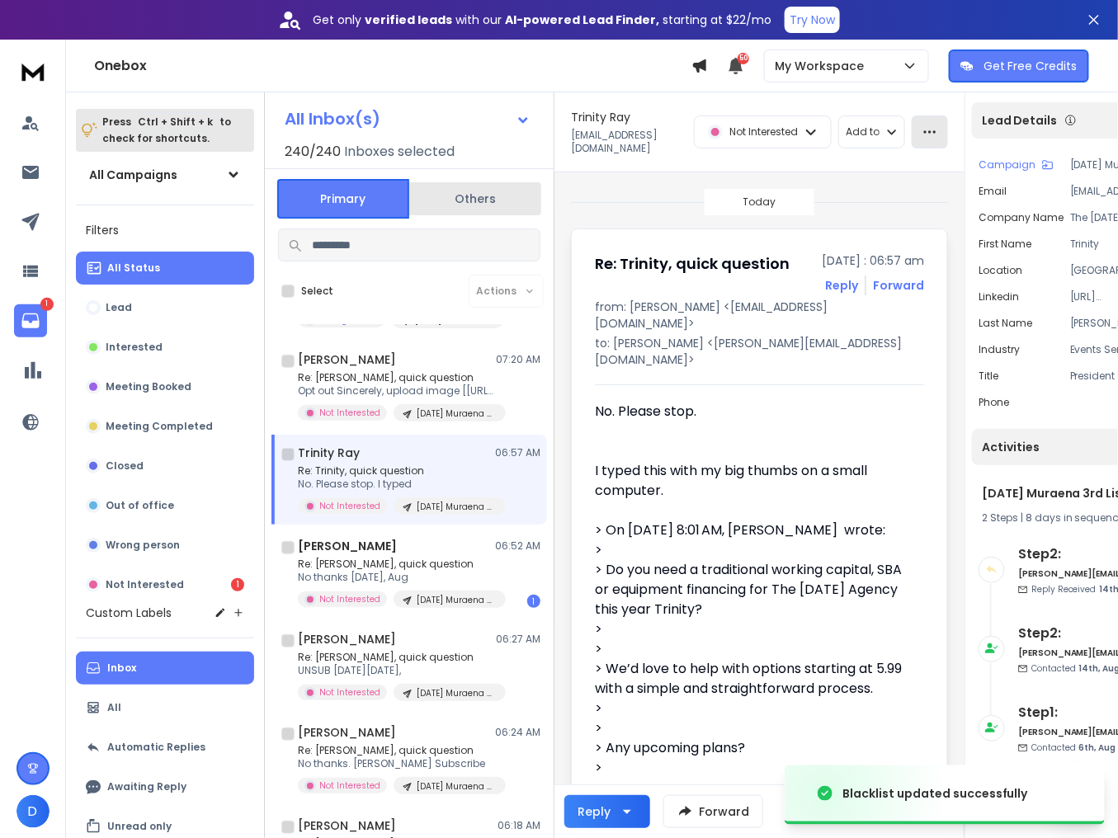
click at [937, 127] on icon "button" at bounding box center [929, 132] width 15 height 15
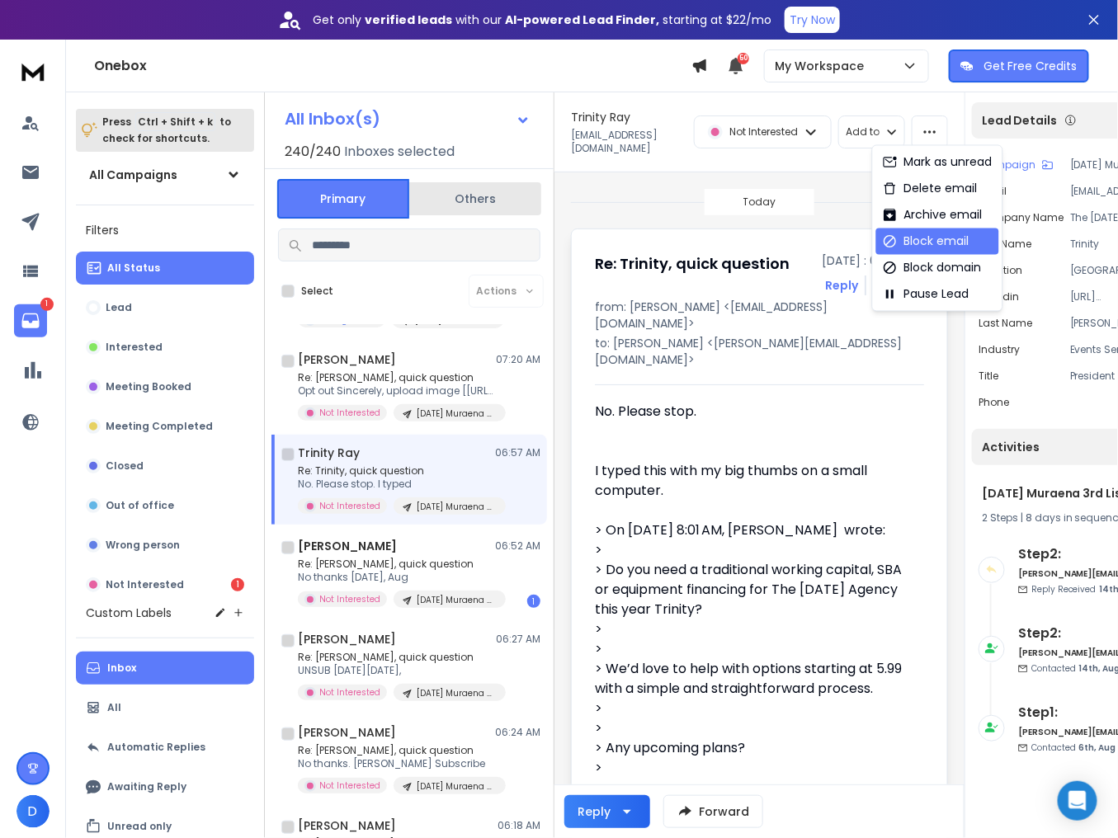
click at [943, 241] on div "Block email" at bounding box center [926, 242] width 87 height 17
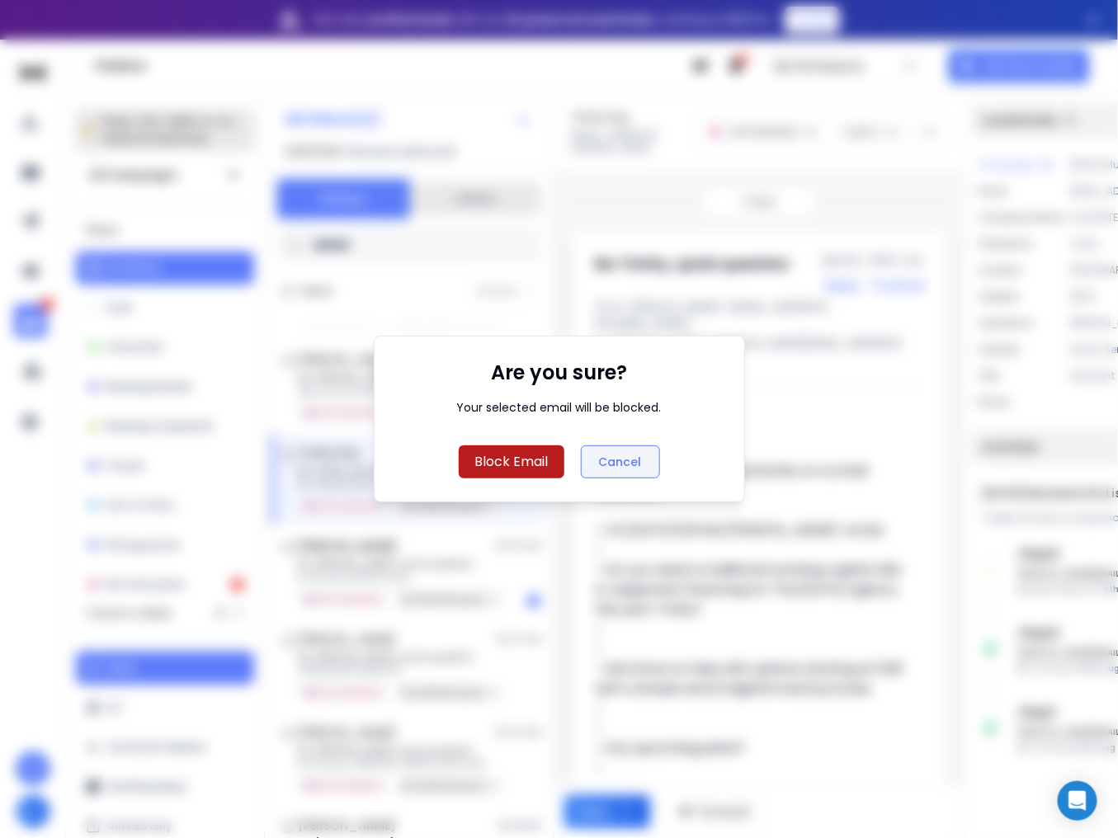
click at [526, 463] on button "Block Email" at bounding box center [512, 462] width 106 height 33
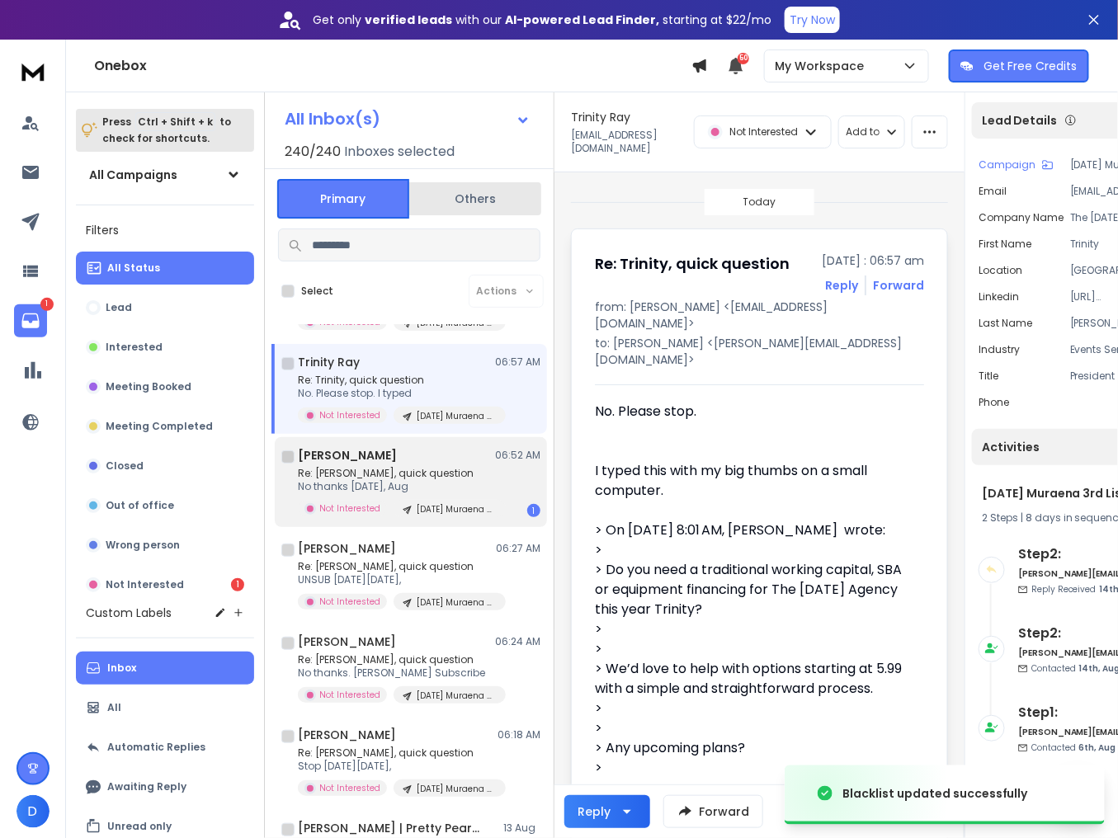
scroll to position [917, 0]
click at [458, 477] on p "Re: [PERSON_NAME], quick question" at bounding box center [397, 472] width 198 height 13
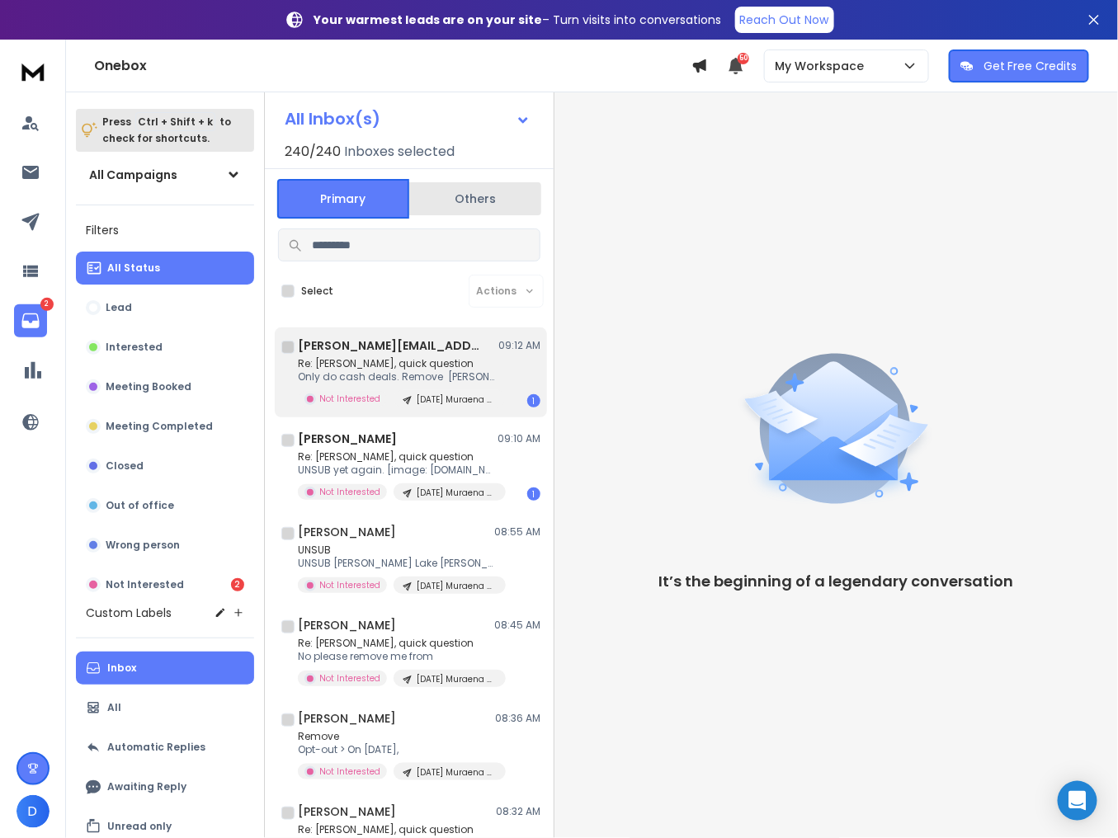
click at [431, 356] on div "john@knipeland.com 09:12 AM Re: John, quick question Only do cash deals. Remove…" at bounding box center [419, 372] width 243 height 70
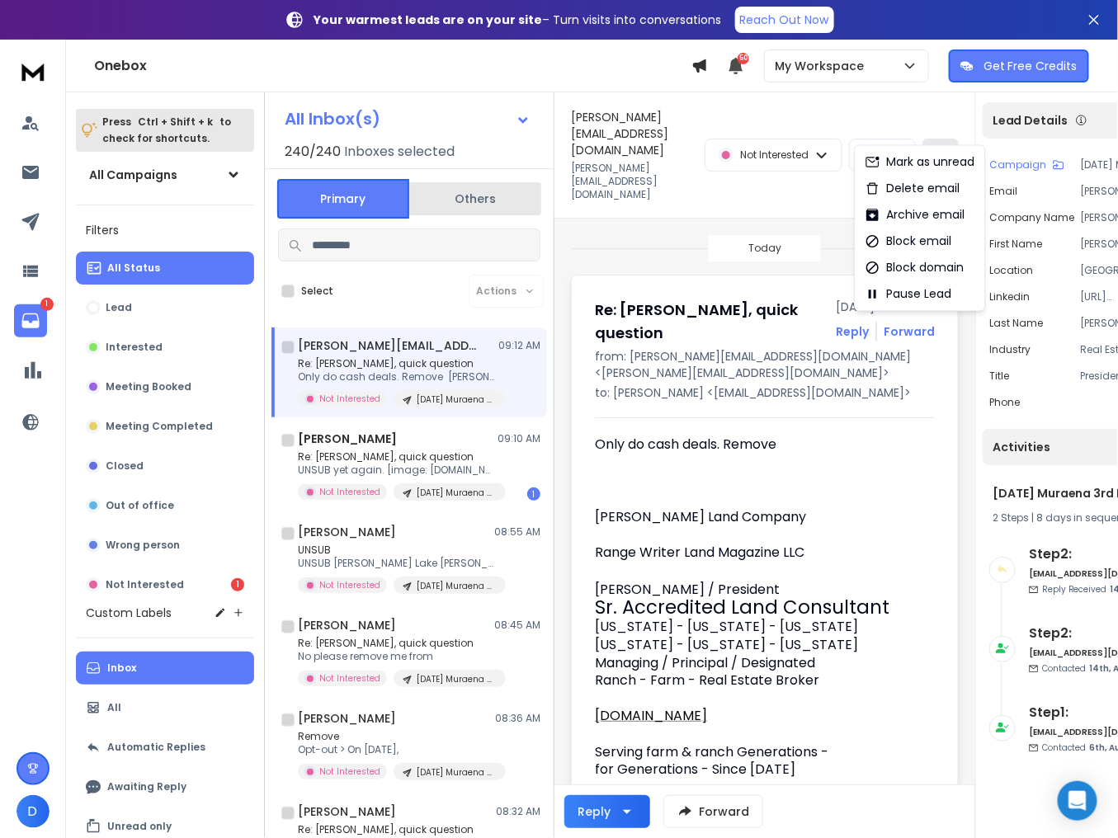
click at [948, 148] on icon "button" at bounding box center [940, 155] width 15 height 15
click at [937, 229] on div "Block email" at bounding box center [920, 242] width 123 height 26
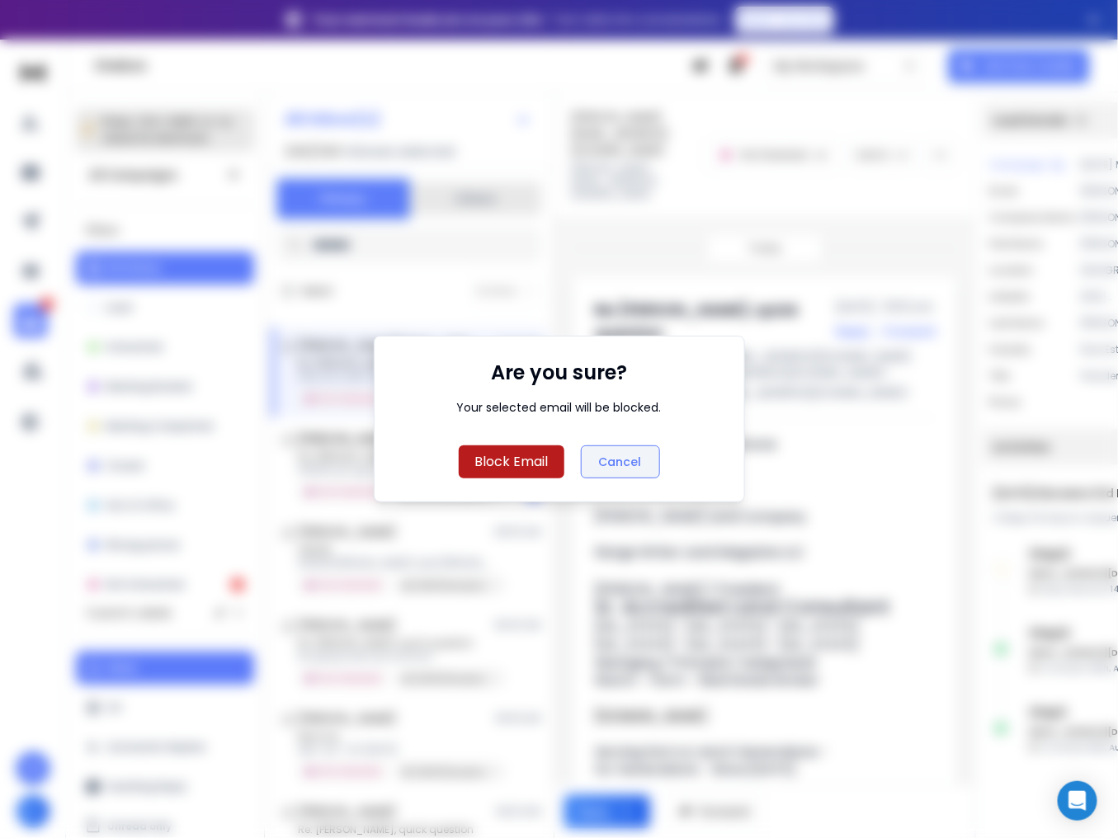
click at [512, 454] on button "Block Email" at bounding box center [512, 462] width 106 height 33
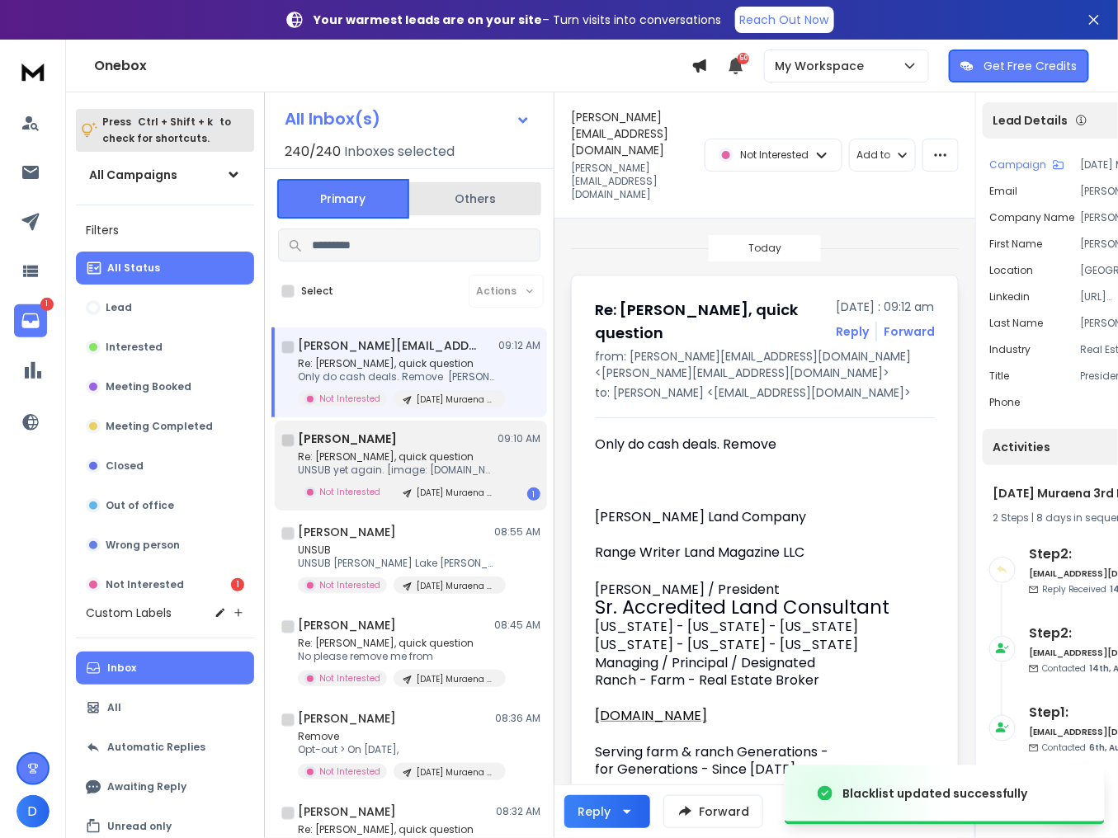
click at [424, 455] on p "Re: [PERSON_NAME], quick question" at bounding box center [397, 457] width 198 height 13
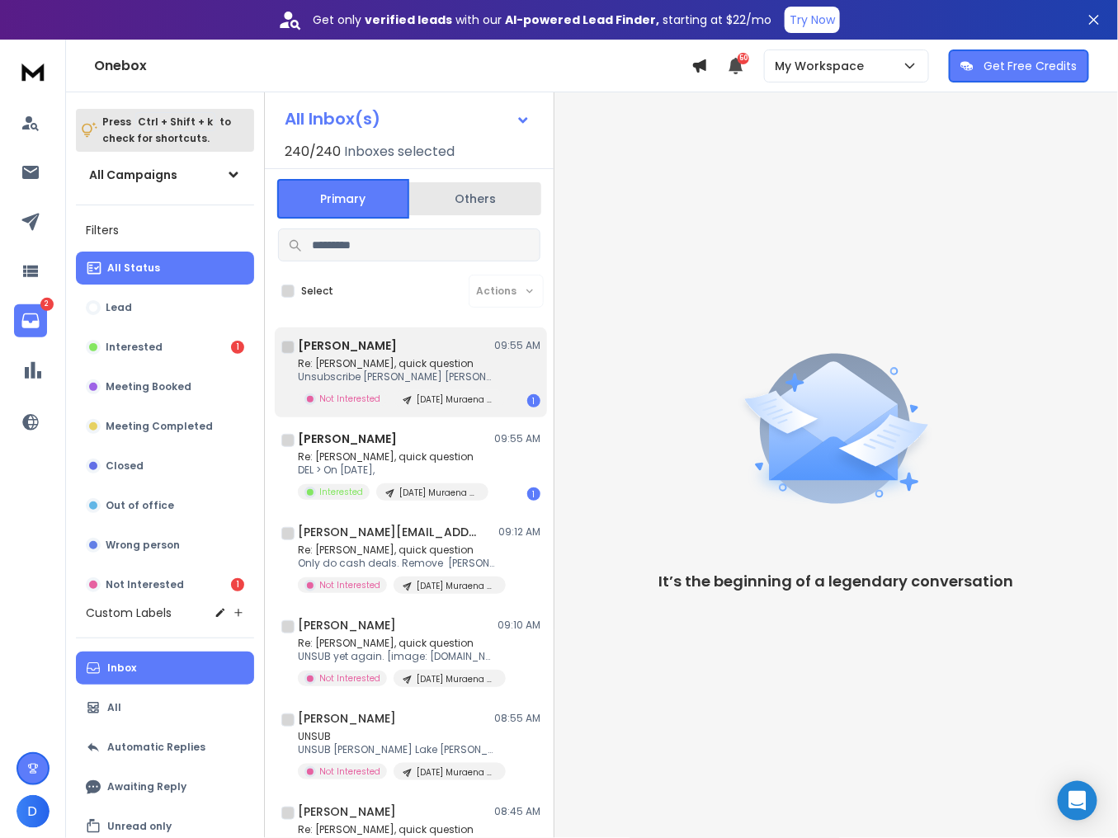
drag, startPoint x: 418, startPoint y: 367, endPoint x: 465, endPoint y: 353, distance: 49.9
click at [418, 367] on p "Re: [PERSON_NAME], quick question" at bounding box center [397, 363] width 198 height 13
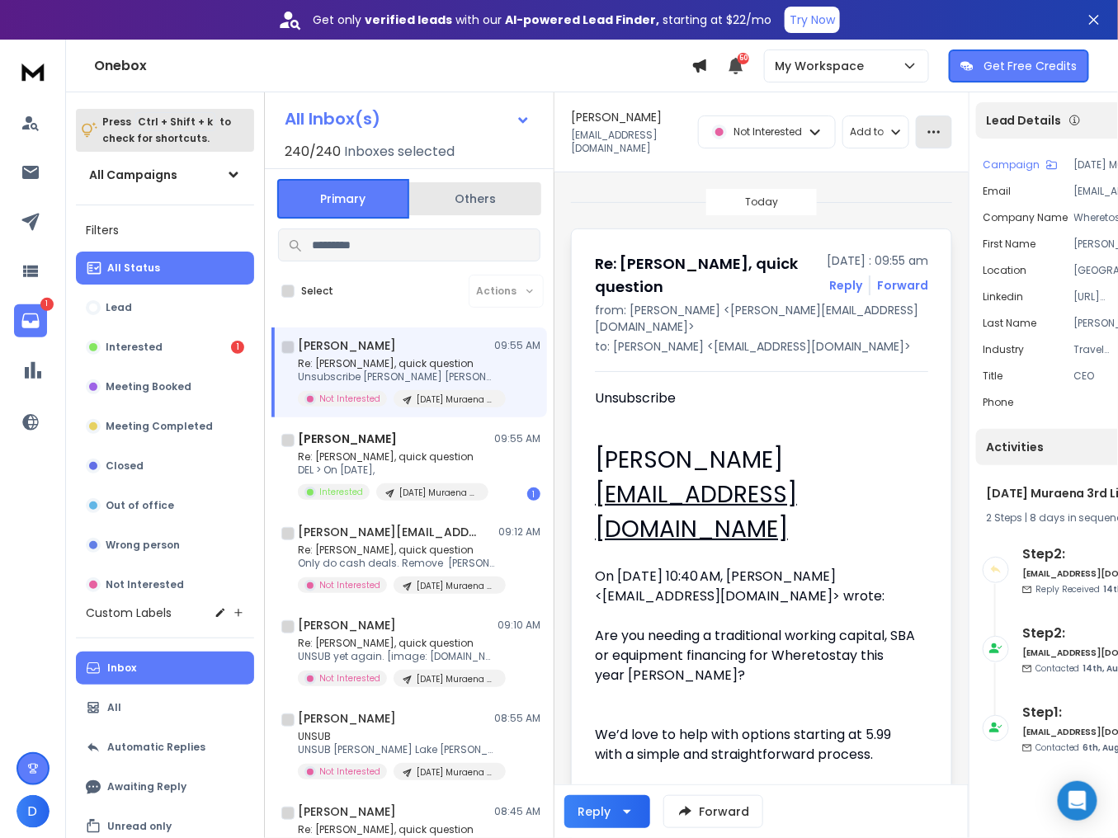
click at [941, 126] on icon "button" at bounding box center [934, 132] width 15 height 15
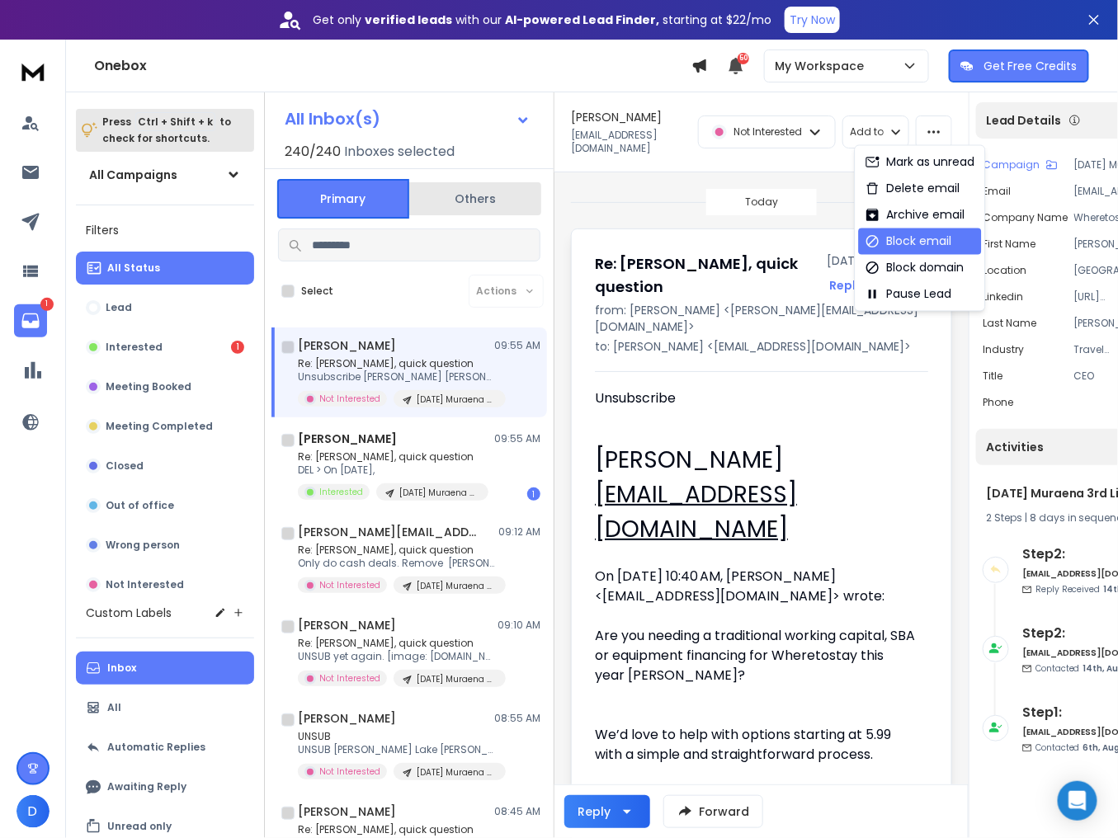
click at [920, 239] on div "Block email" at bounding box center [909, 242] width 87 height 17
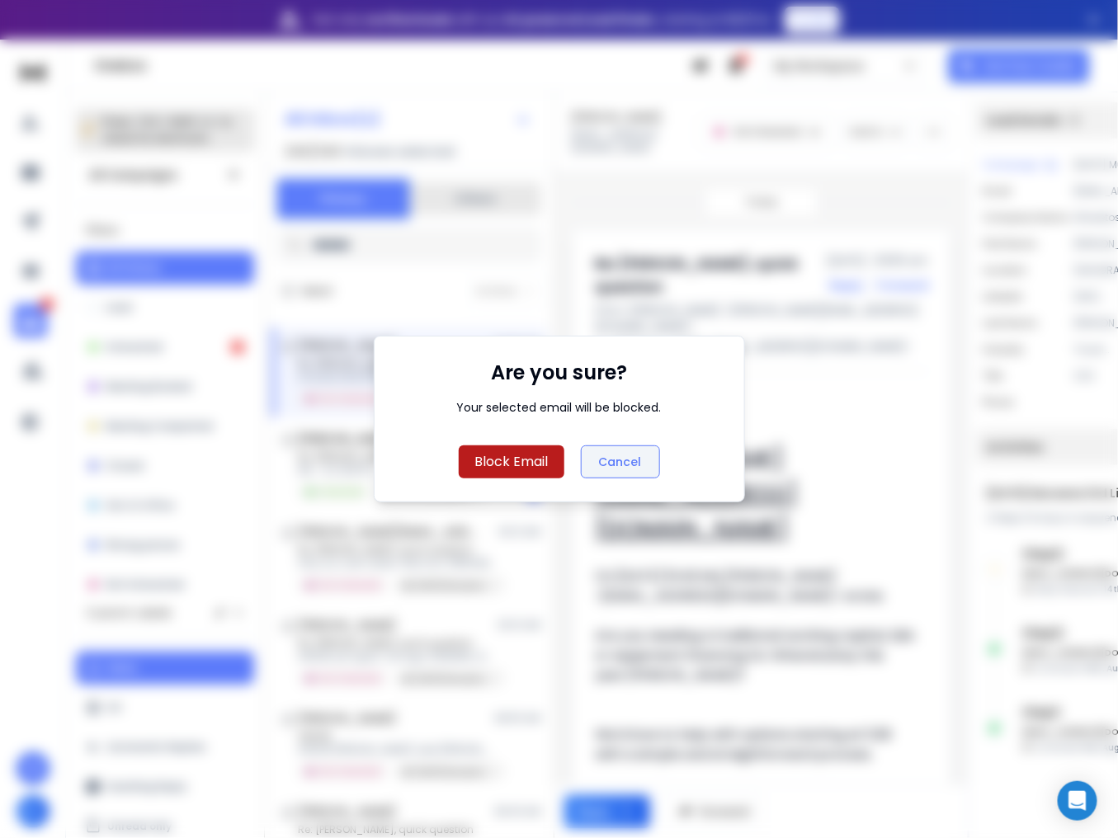
click at [512, 459] on button "Block Email" at bounding box center [512, 462] width 106 height 33
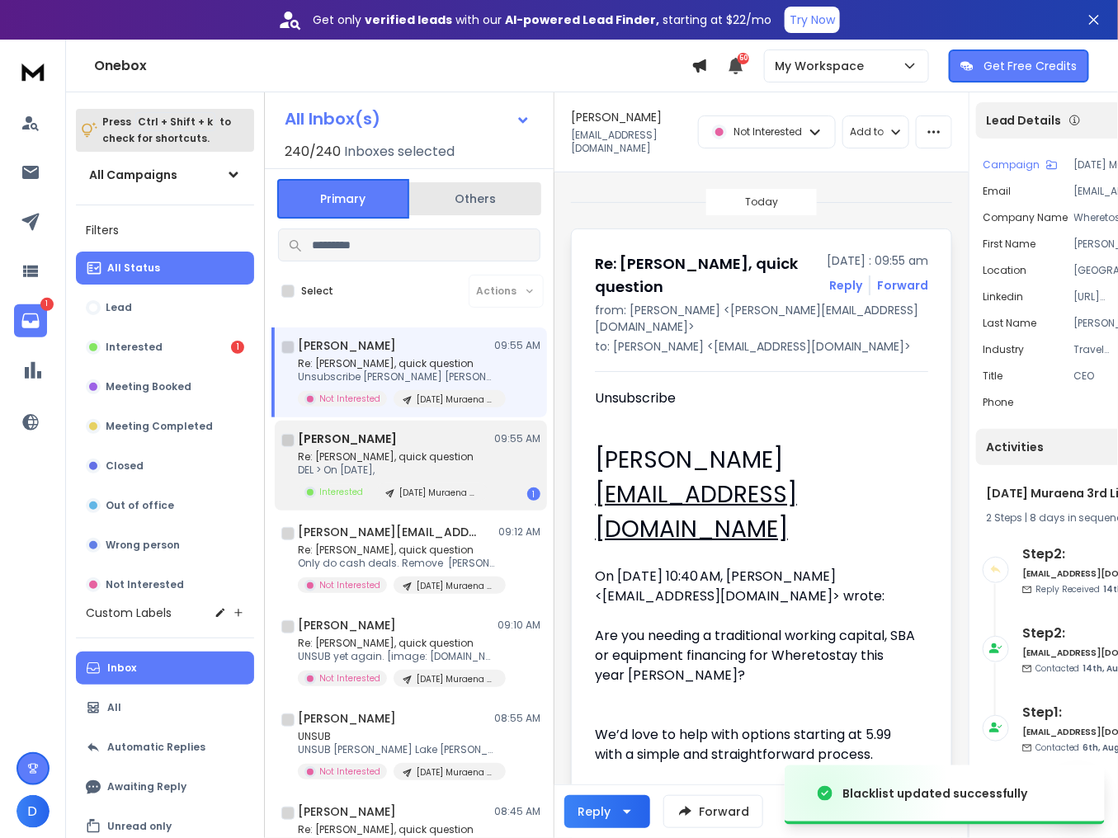
click at [466, 442] on div "Tom Plant 09:55 AM" at bounding box center [419, 439] width 243 height 17
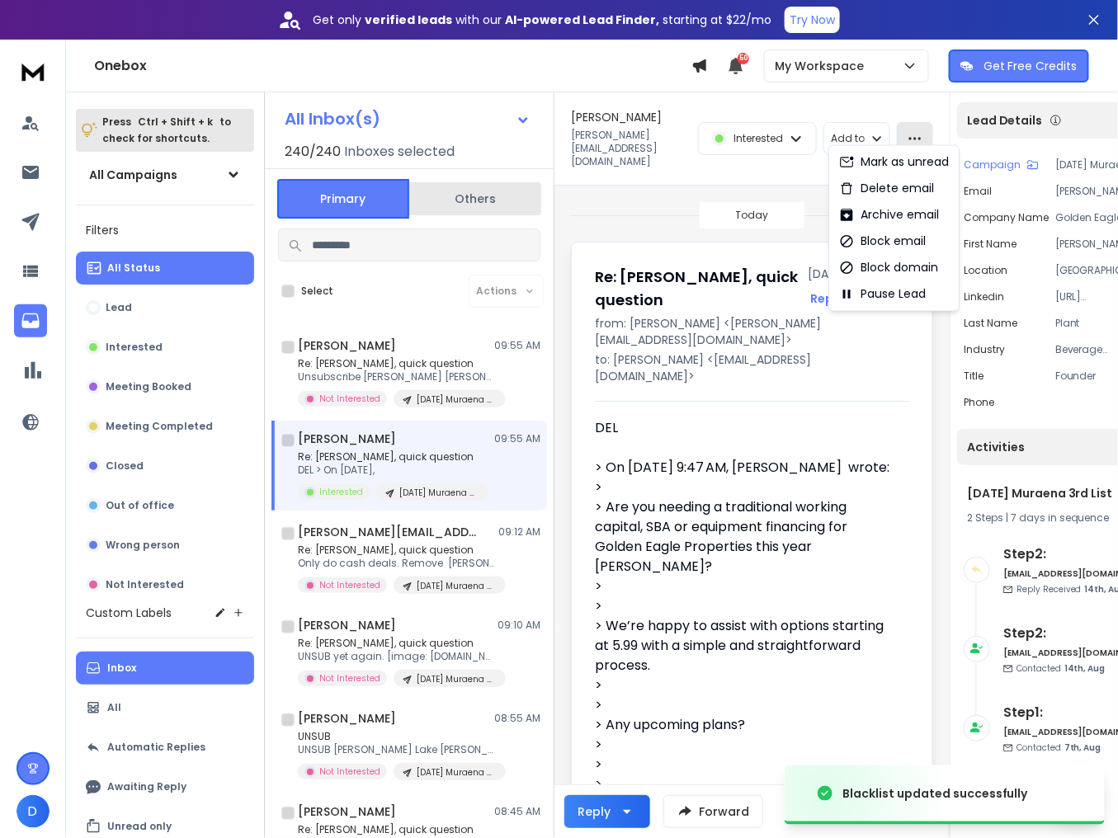
click at [922, 137] on icon "button" at bounding box center [915, 138] width 12 height 2
click at [900, 239] on div "Block email" at bounding box center [882, 242] width 87 height 17
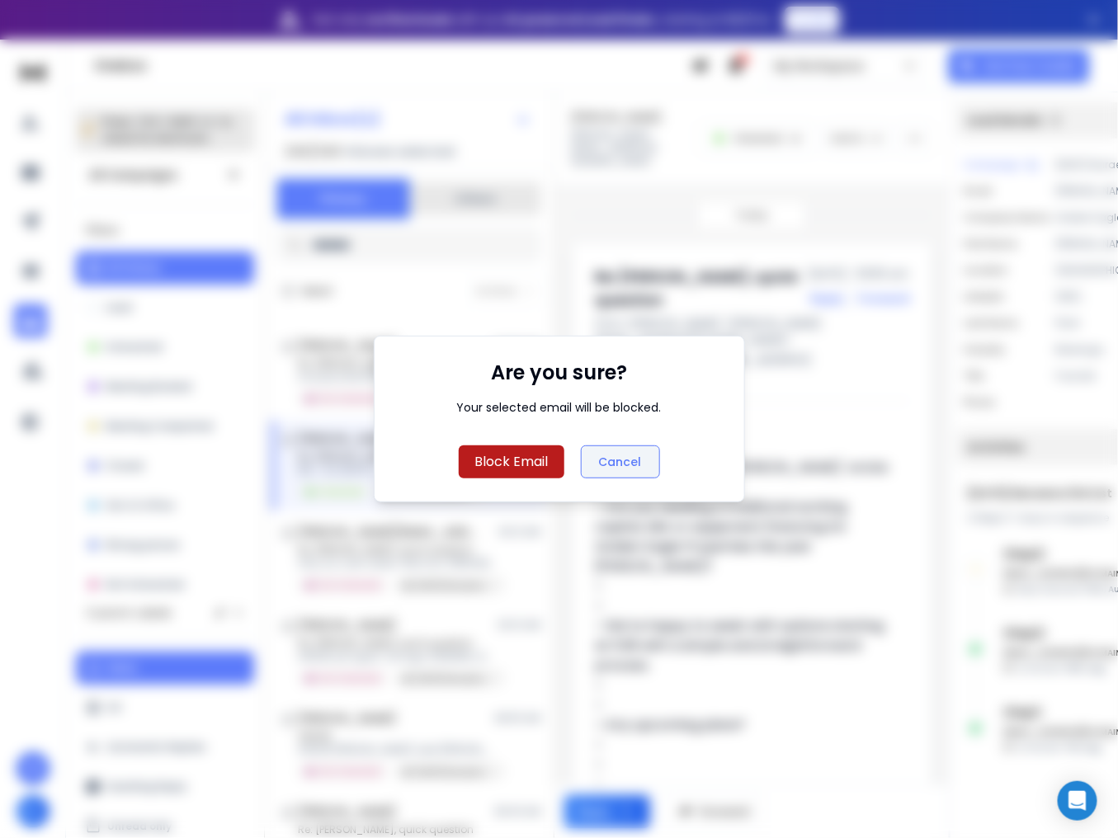
click at [516, 455] on button "Block Email" at bounding box center [512, 462] width 106 height 33
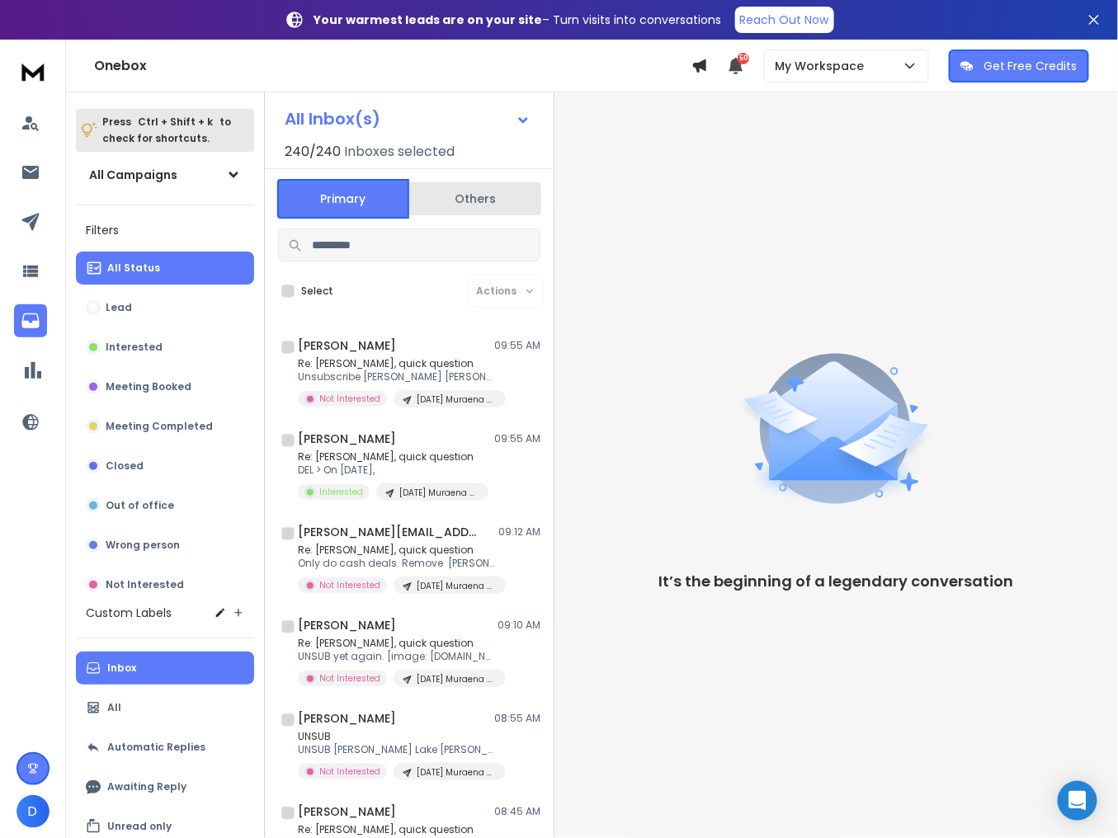
click at [1091, 21] on icon at bounding box center [1094, 19] width 15 height 15
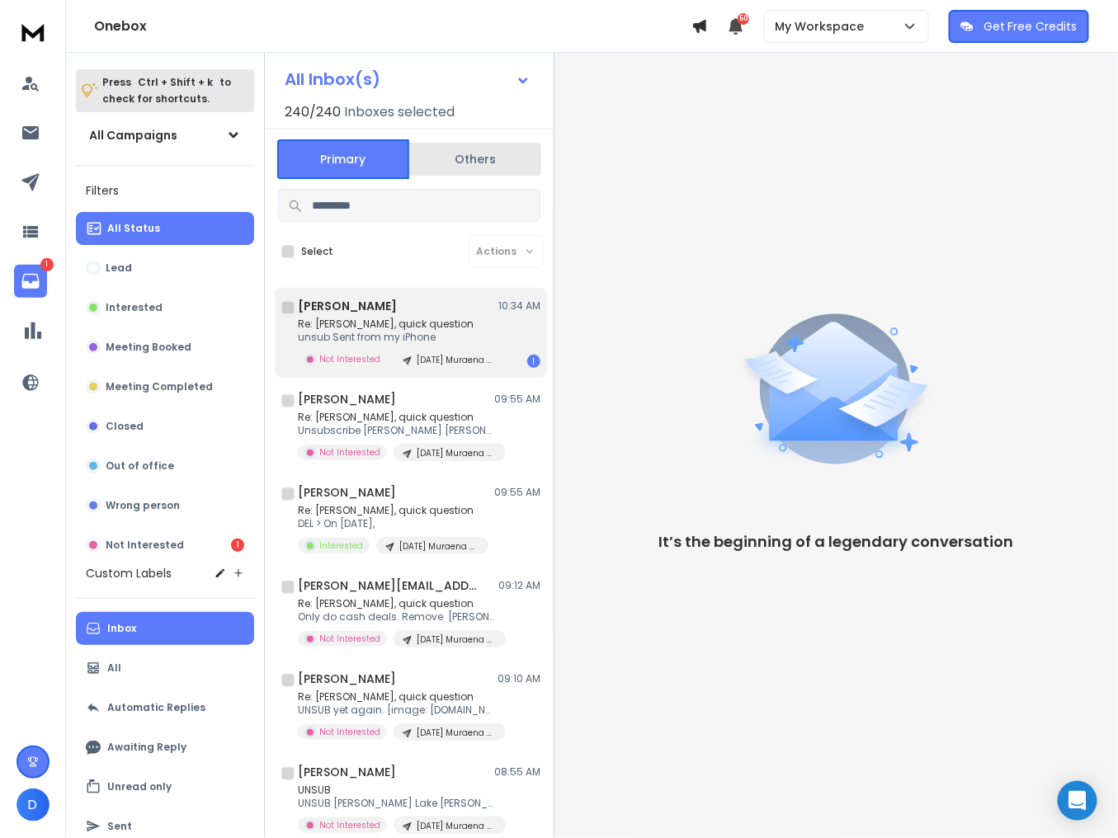
click at [311, 335] on p "unsub Sent from my iPhone" at bounding box center [397, 337] width 198 height 13
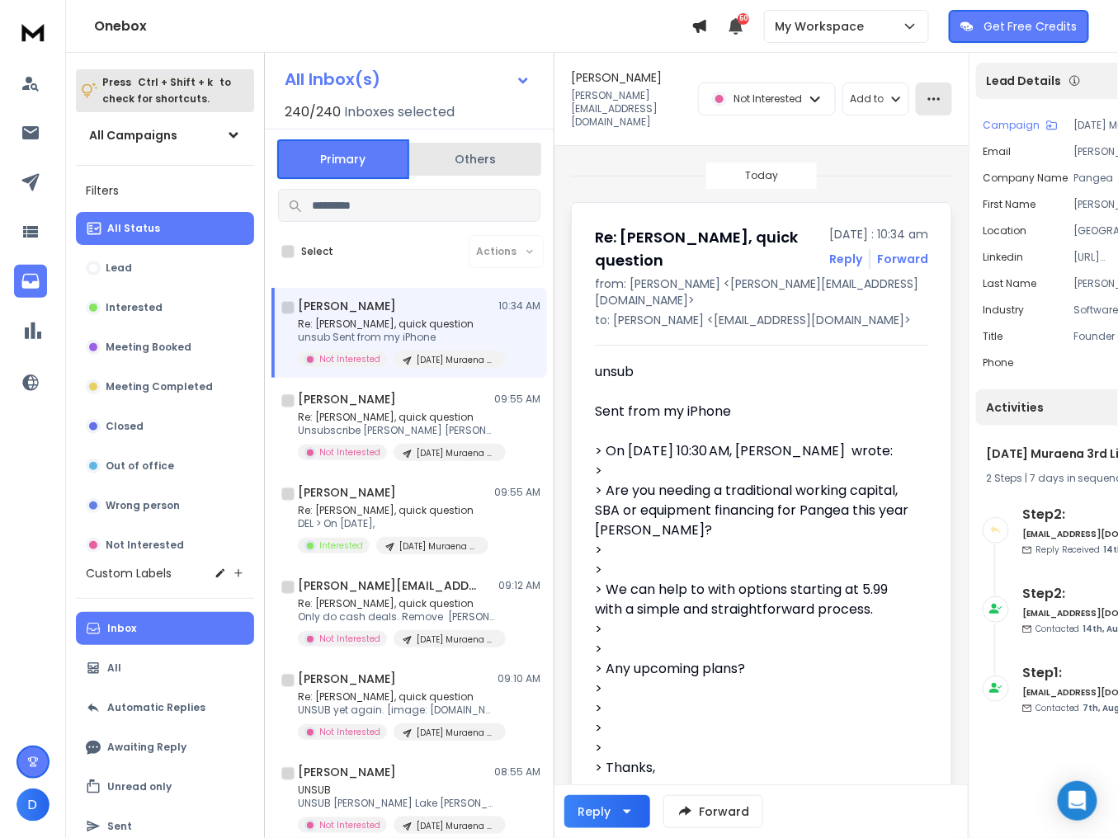
click at [941, 92] on icon "button" at bounding box center [934, 99] width 15 height 15
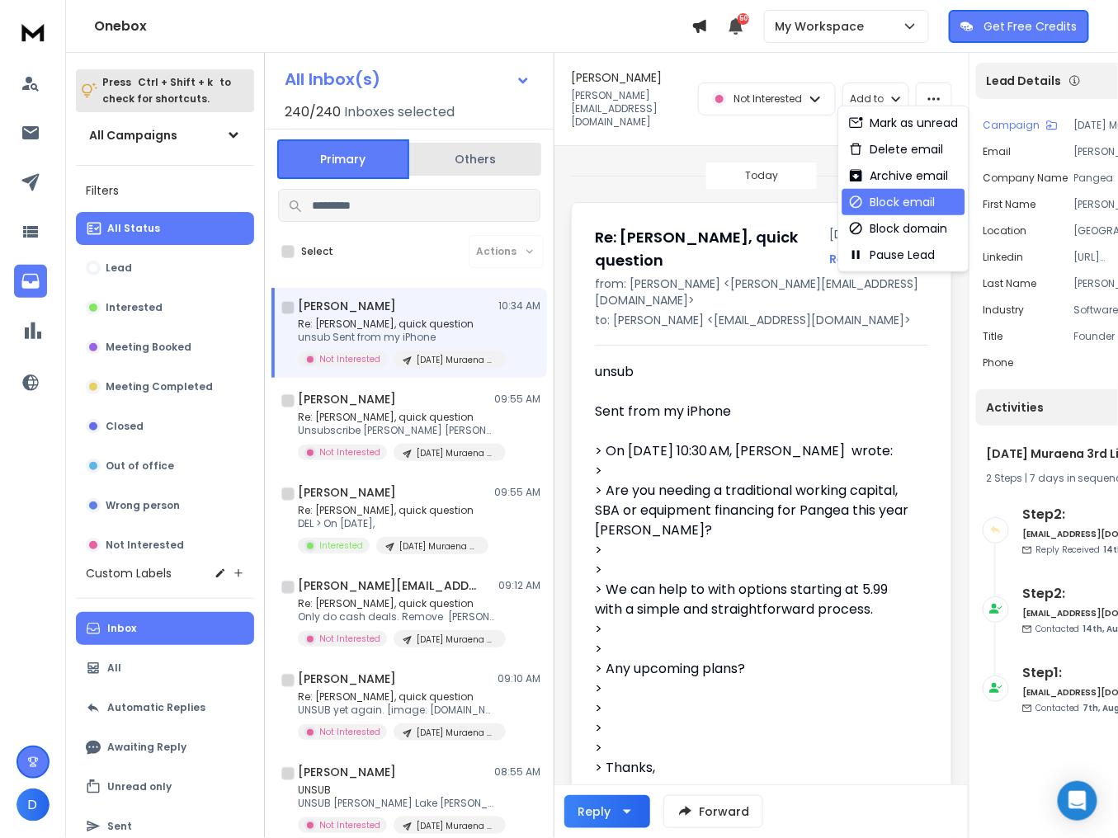
click at [898, 206] on div "Block email" at bounding box center [892, 202] width 87 height 17
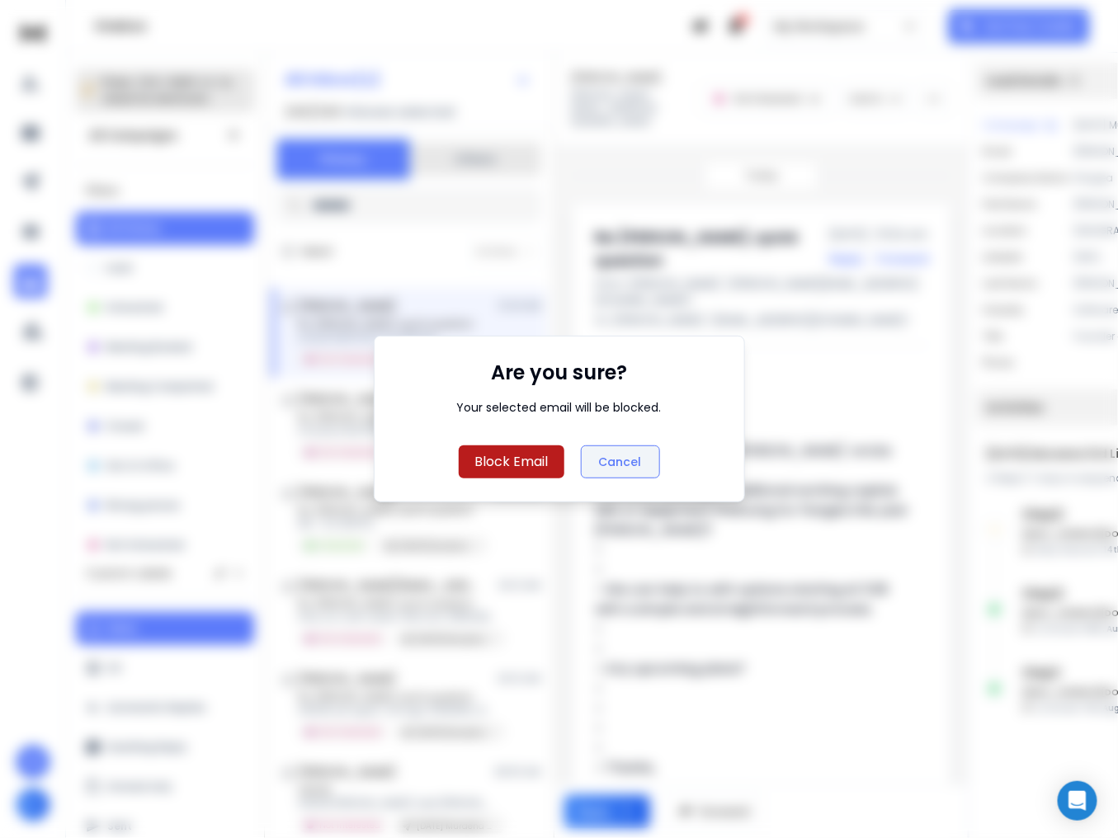
click at [521, 463] on button "Block Email" at bounding box center [512, 462] width 106 height 33
